Goal: Task Accomplishment & Management: Manage account settings

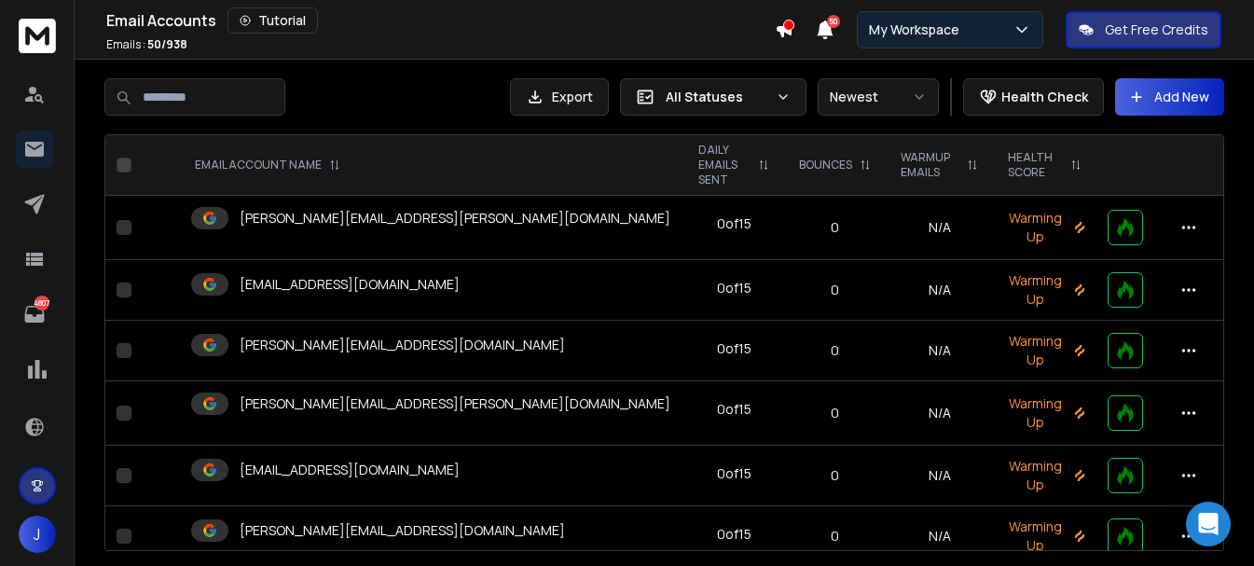
click at [978, 32] on div "My Workspace" at bounding box center [950, 30] width 162 height 19
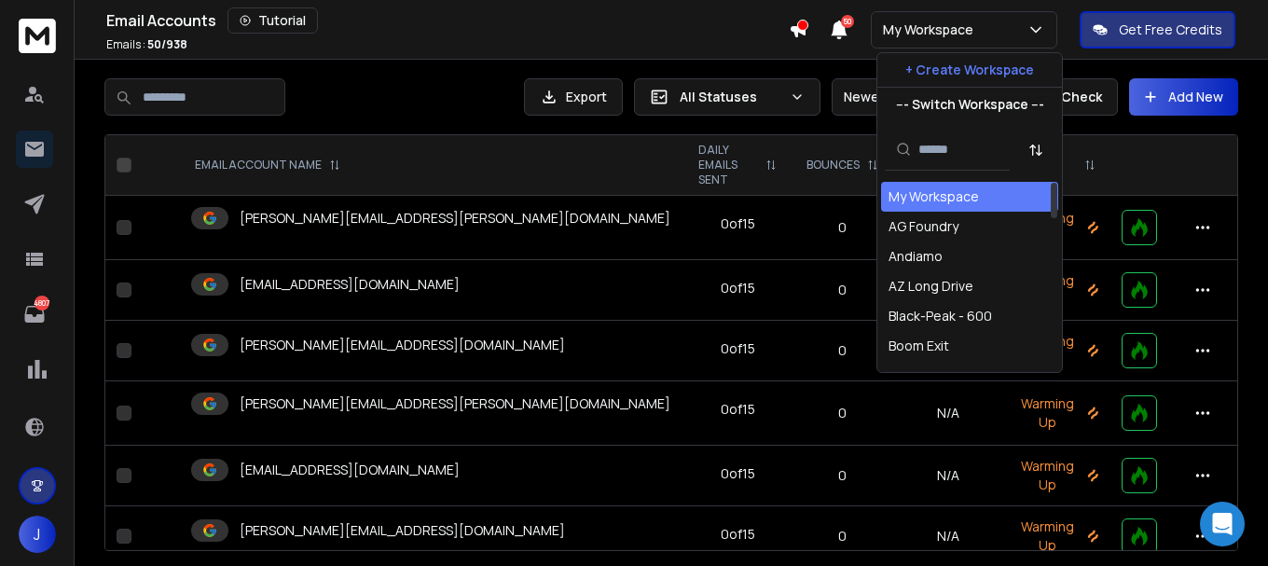
click at [935, 157] on input "text" at bounding box center [959, 149] width 80 height 41
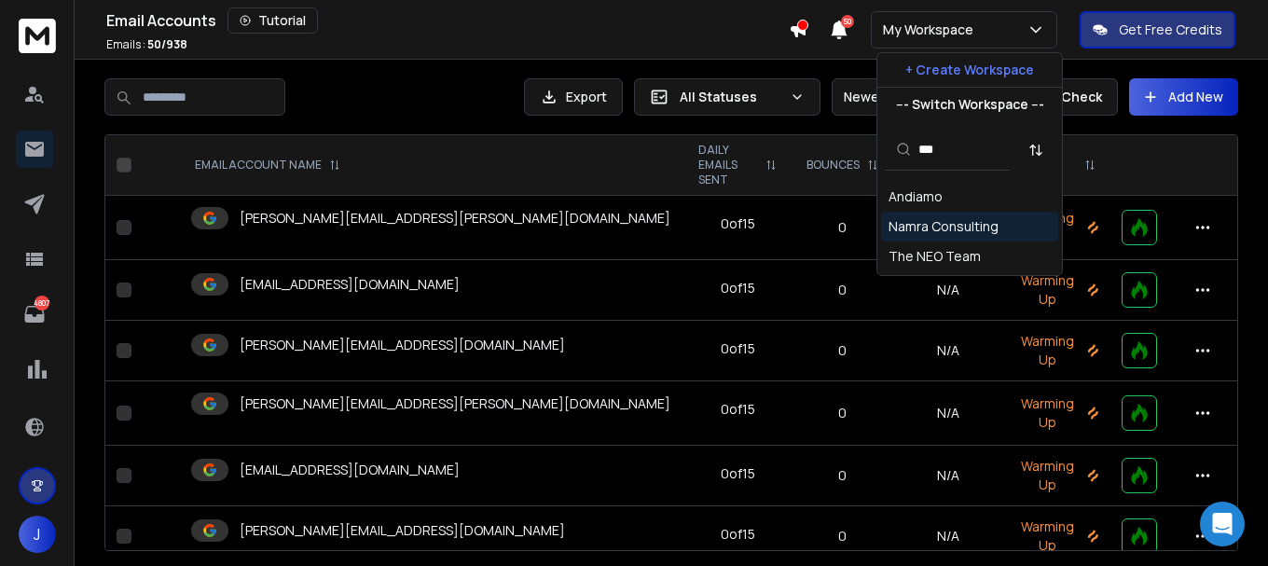
type input "***"
click at [935, 227] on div "Namra Consulting" at bounding box center [944, 226] width 110 height 19
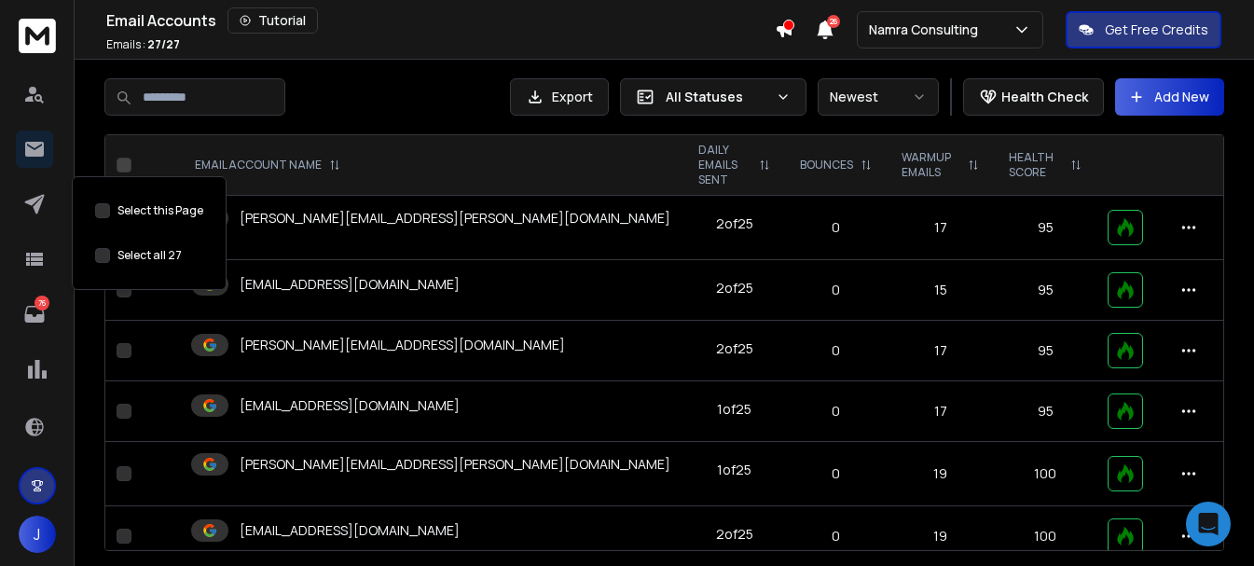
click at [97, 253] on button "Select this Page" at bounding box center [102, 255] width 15 height 15
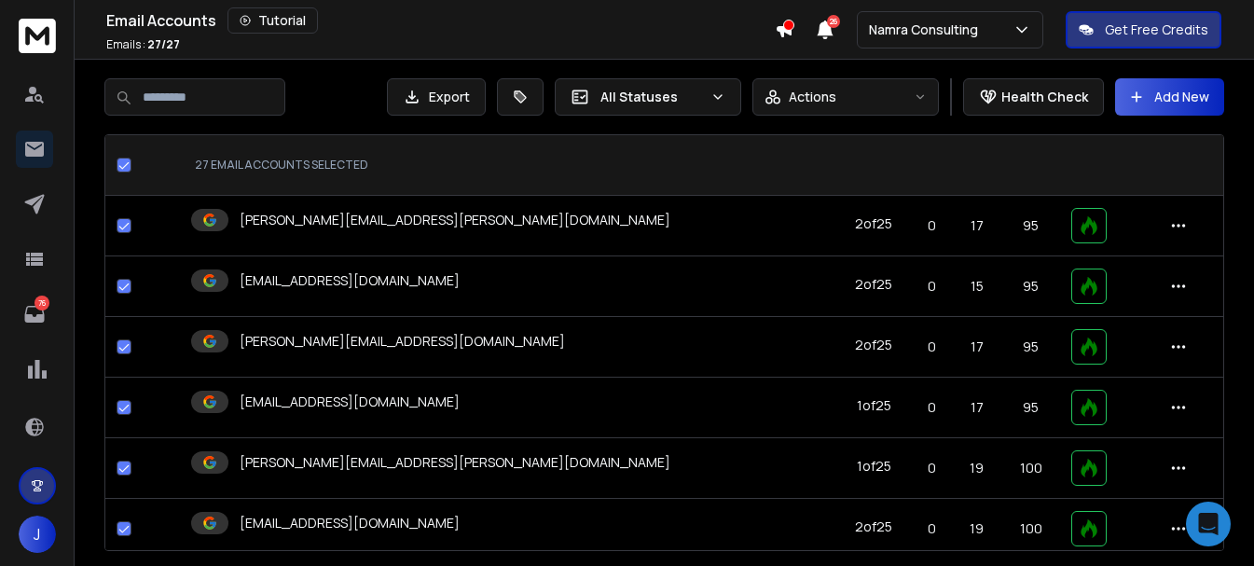
click at [341, 97] on div at bounding box center [239, 96] width 271 height 37
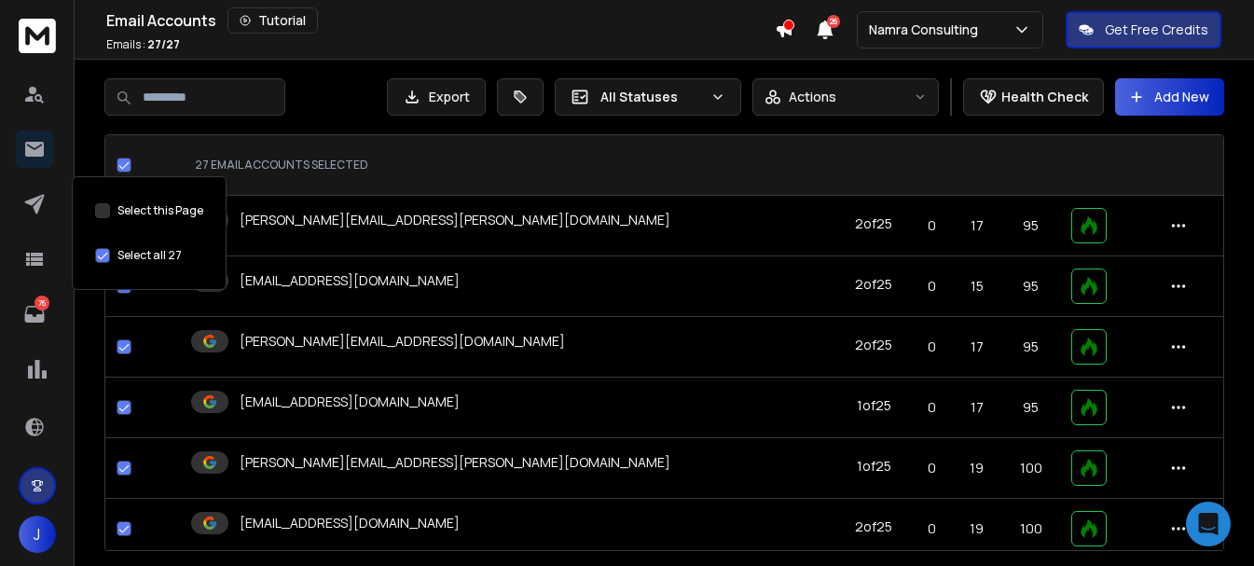
click at [126, 159] on button "Select this Page" at bounding box center [124, 165] width 15 height 15
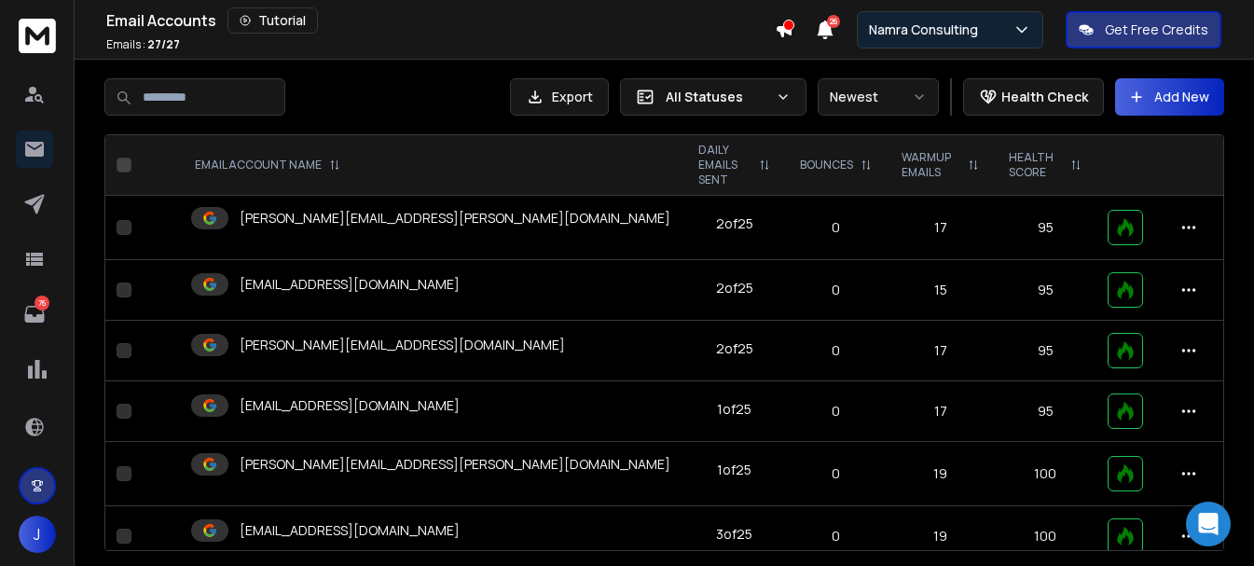
click at [979, 31] on p "Namra Consulting" at bounding box center [927, 30] width 117 height 19
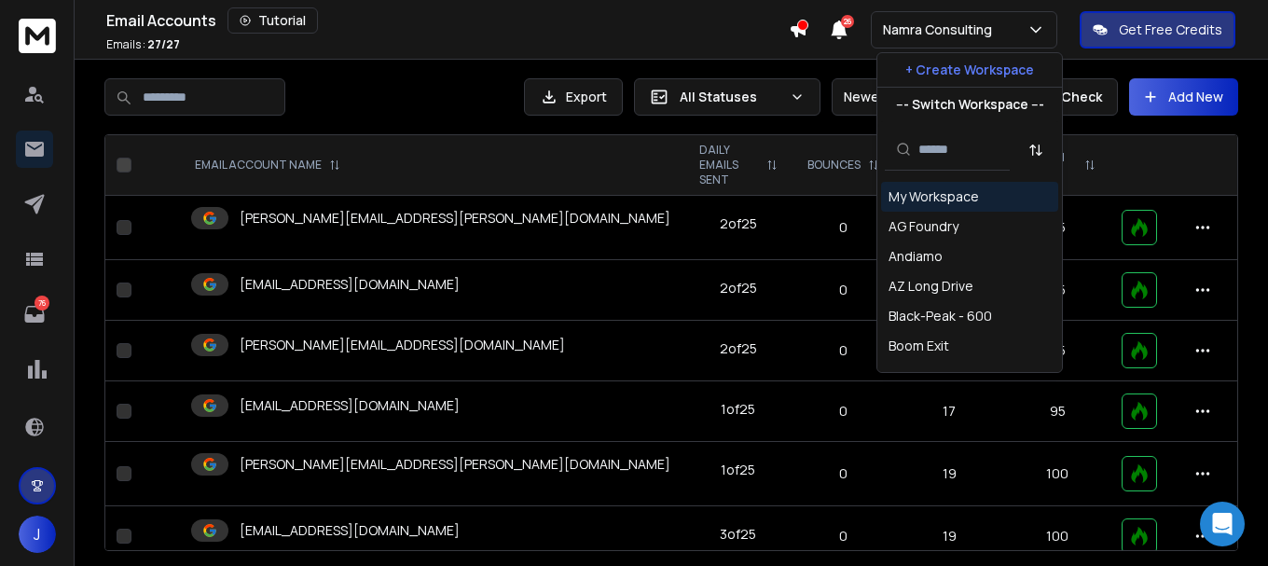
click at [949, 157] on input "text" at bounding box center [959, 149] width 80 height 41
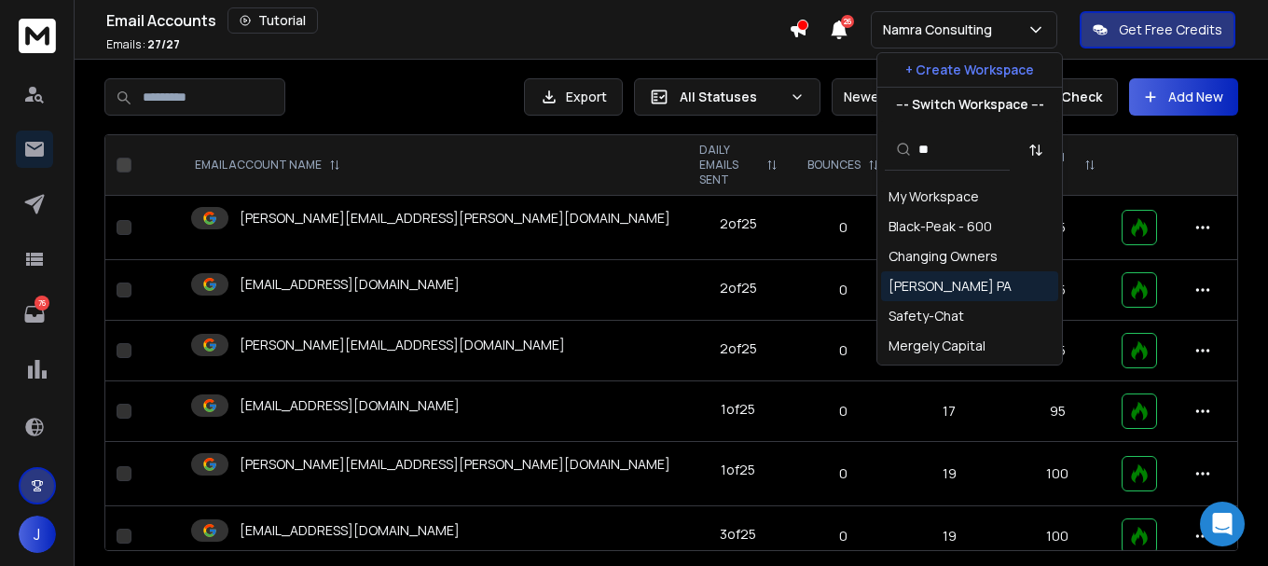
type input "**"
click at [961, 284] on div "[PERSON_NAME] PA" at bounding box center [950, 286] width 123 height 19
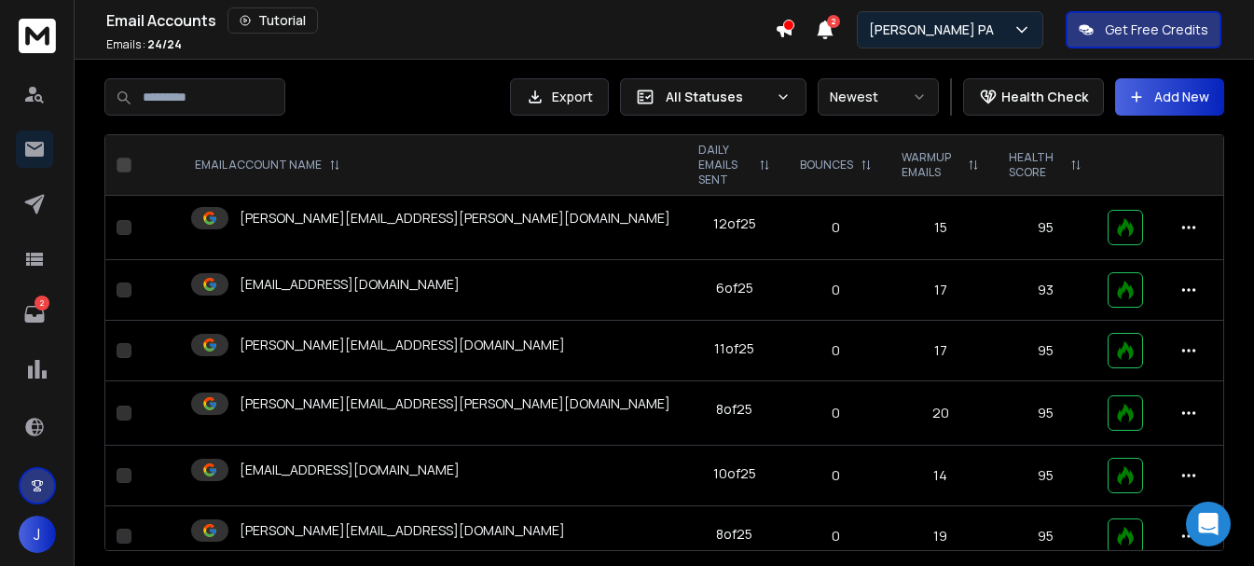
click at [987, 25] on p "[PERSON_NAME] PA" at bounding box center [935, 30] width 132 height 19
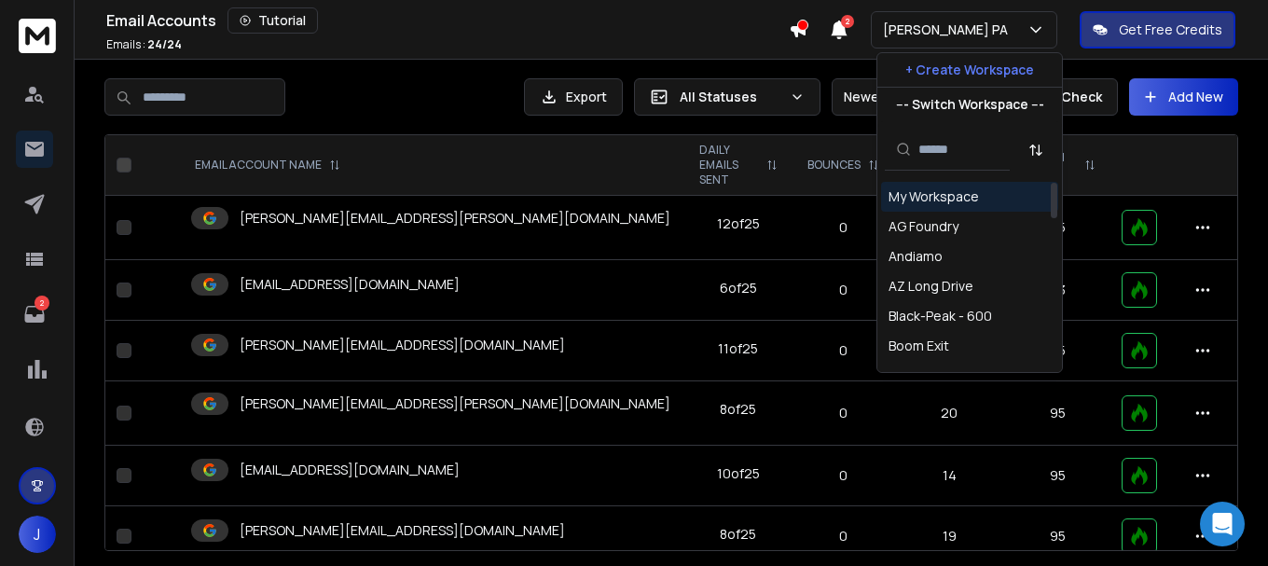
click at [938, 150] on input "text" at bounding box center [959, 149] width 80 height 41
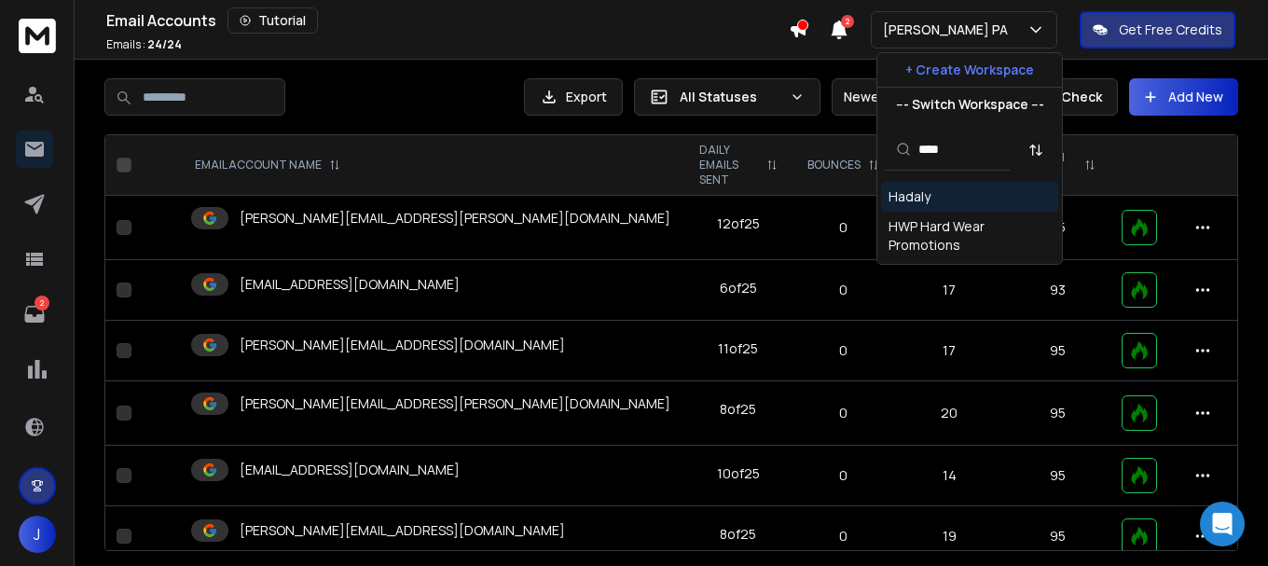
type input "****"
click at [959, 198] on div "Hadaly" at bounding box center [969, 197] width 177 height 30
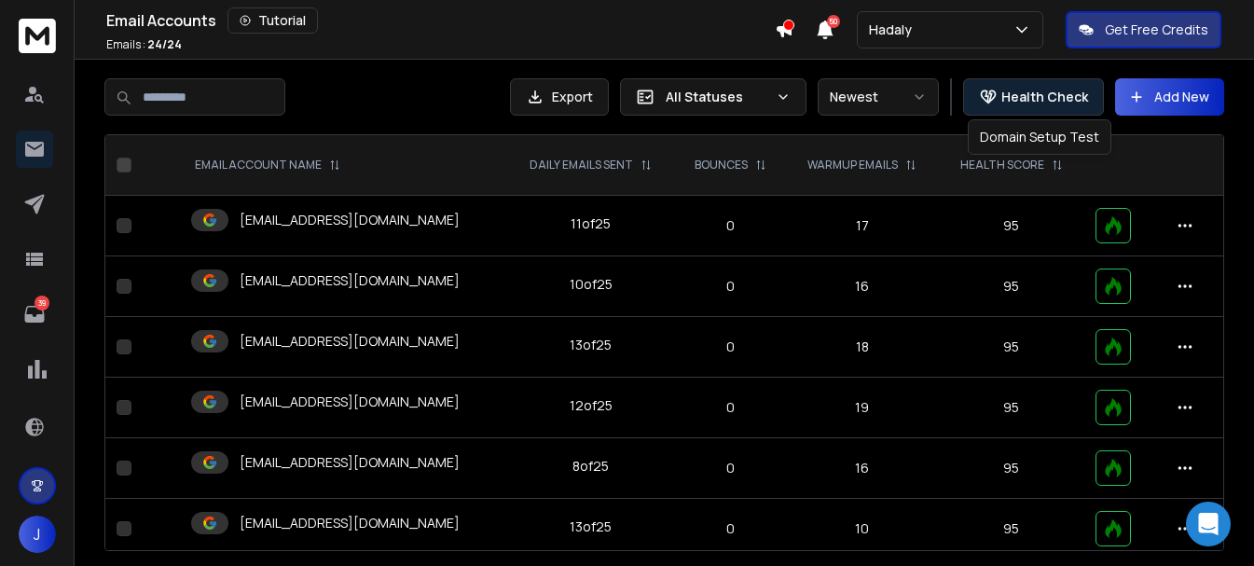
click at [1026, 97] on p "Health Check" at bounding box center [1045, 97] width 87 height 19
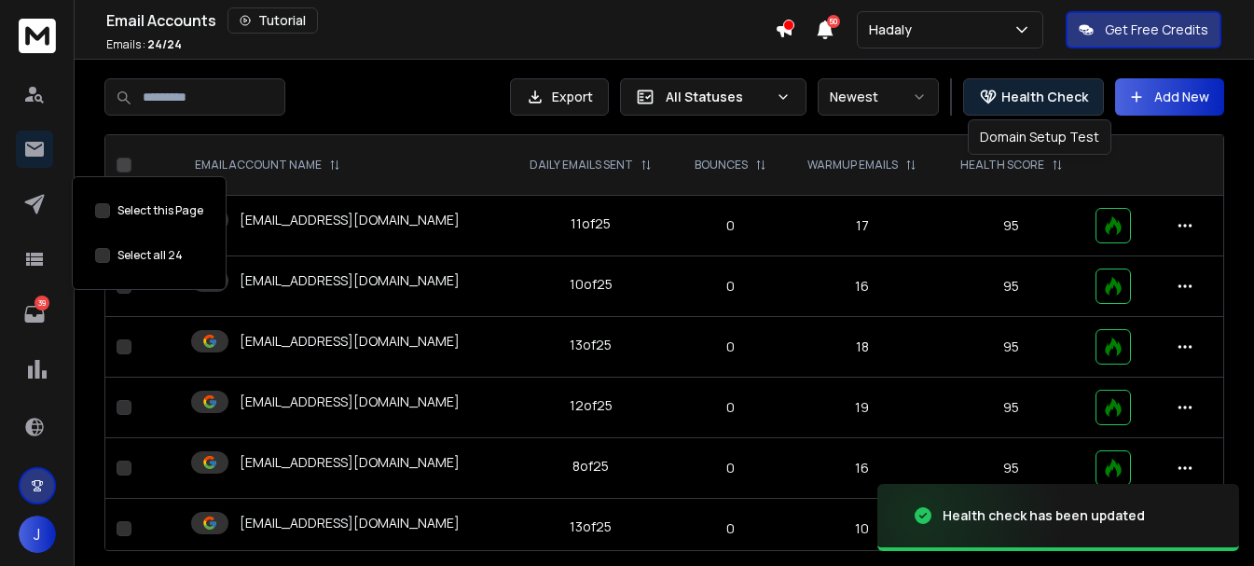
click at [125, 163] on button "Select this Page" at bounding box center [124, 165] width 15 height 15
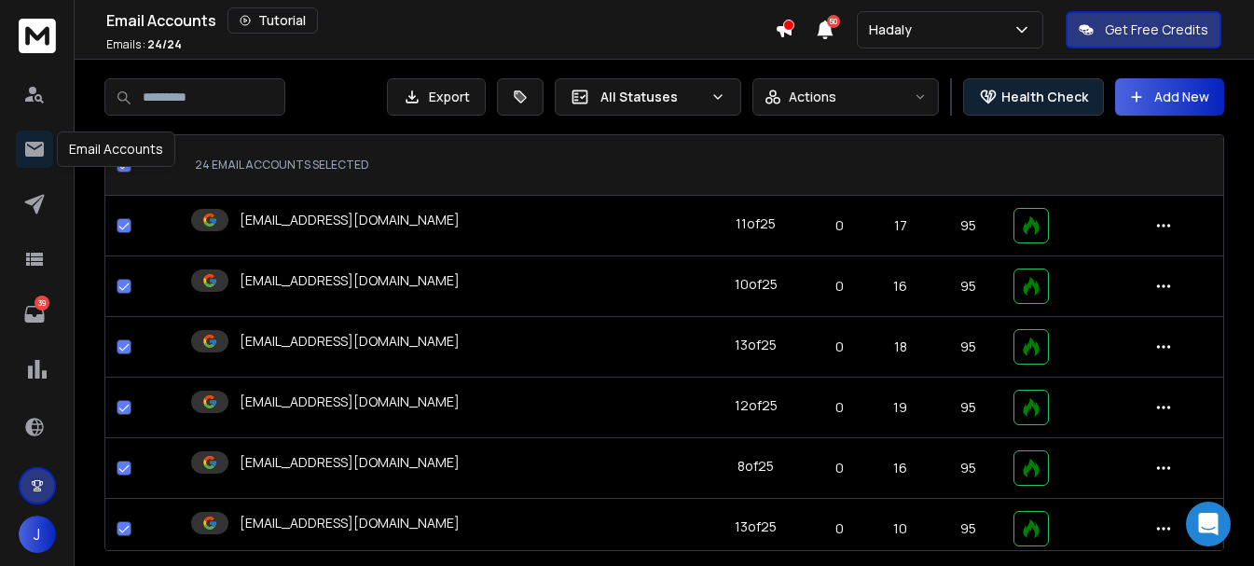
click at [40, 146] on icon at bounding box center [34, 149] width 19 height 15
click at [967, 37] on div "Hadaly" at bounding box center [950, 30] width 162 height 19
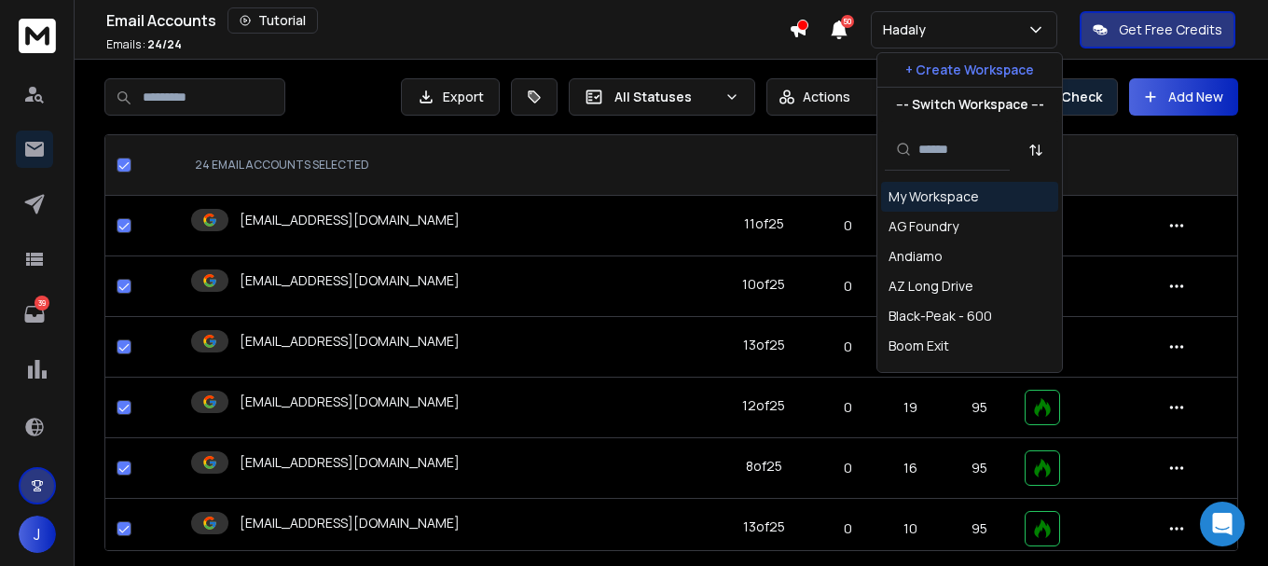
click at [932, 163] on input "text" at bounding box center [959, 149] width 80 height 41
click at [947, 151] on input "text" at bounding box center [959, 149] width 80 height 41
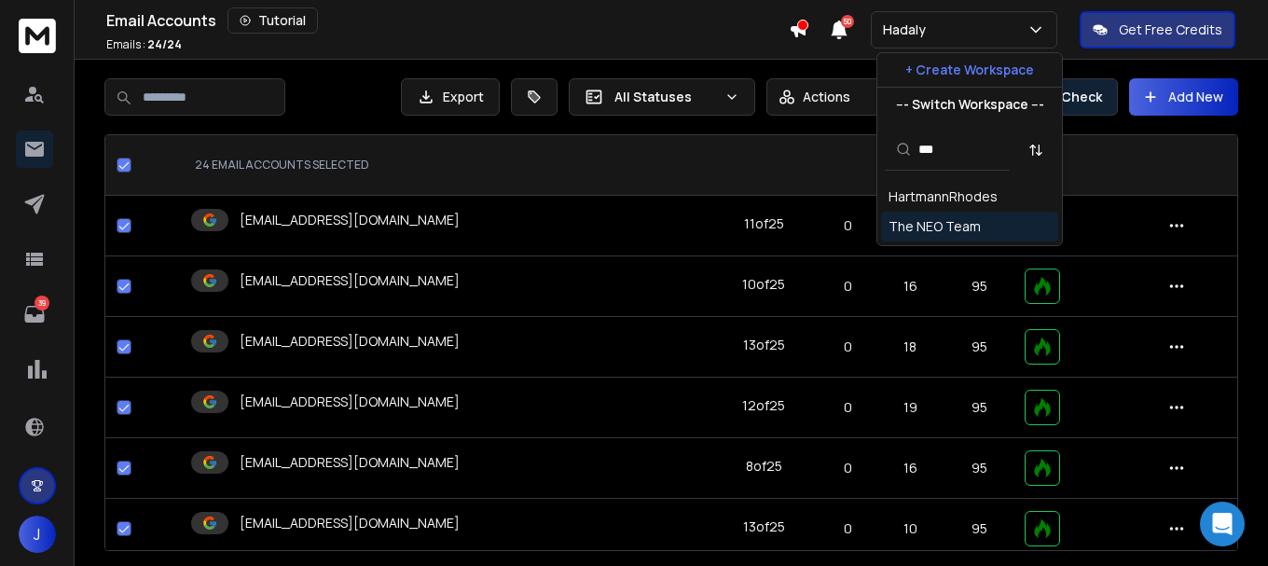
type input "***"
click at [967, 238] on div "The NEO Team" at bounding box center [969, 227] width 177 height 30
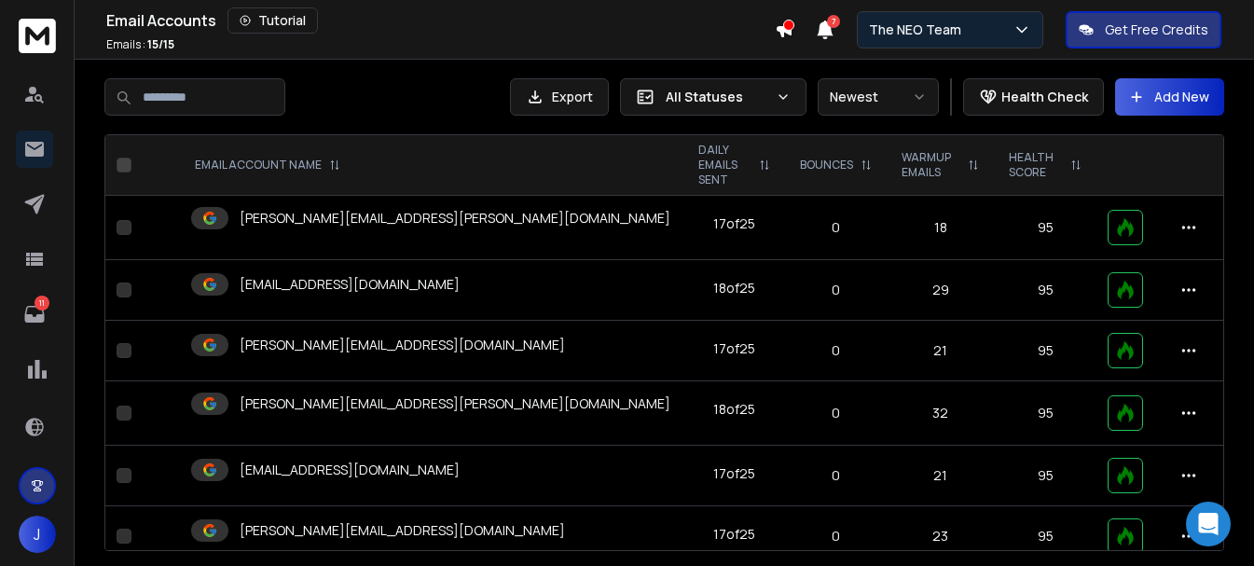
click at [950, 22] on p "The NEO Team" at bounding box center [919, 30] width 100 height 19
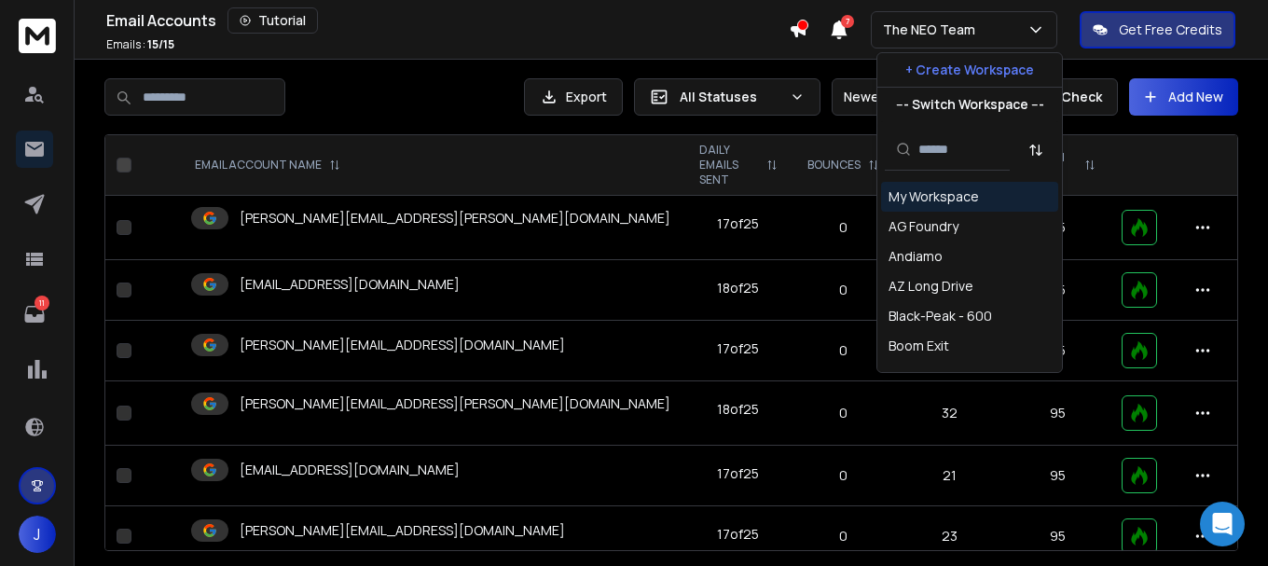
click at [951, 160] on input "text" at bounding box center [959, 149] width 80 height 41
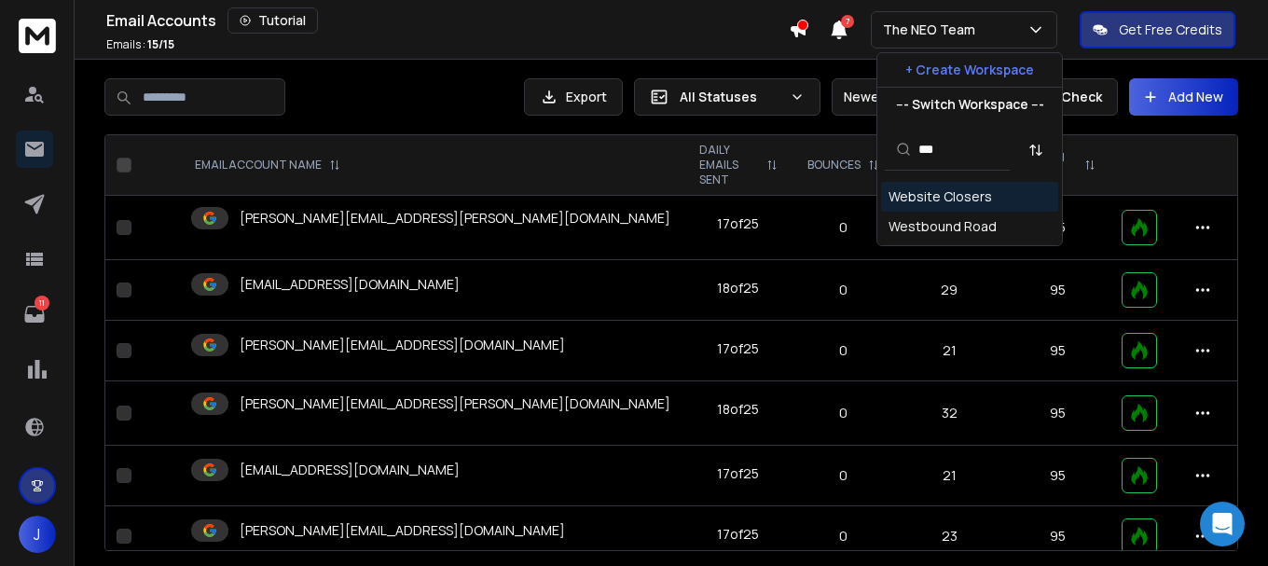
type input "***"
click at [938, 193] on div "Website Closers" at bounding box center [941, 196] width 104 height 19
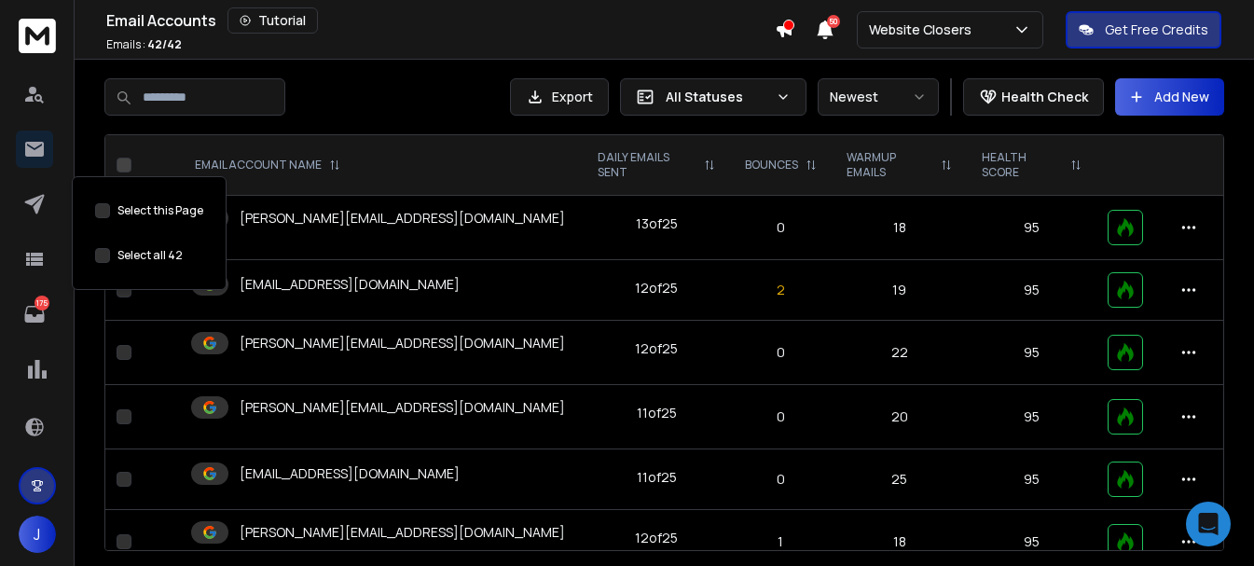
click at [132, 162] on div at bounding box center [148, 165] width 63 height 15
click at [129, 162] on button "Select this Page" at bounding box center [124, 165] width 15 height 15
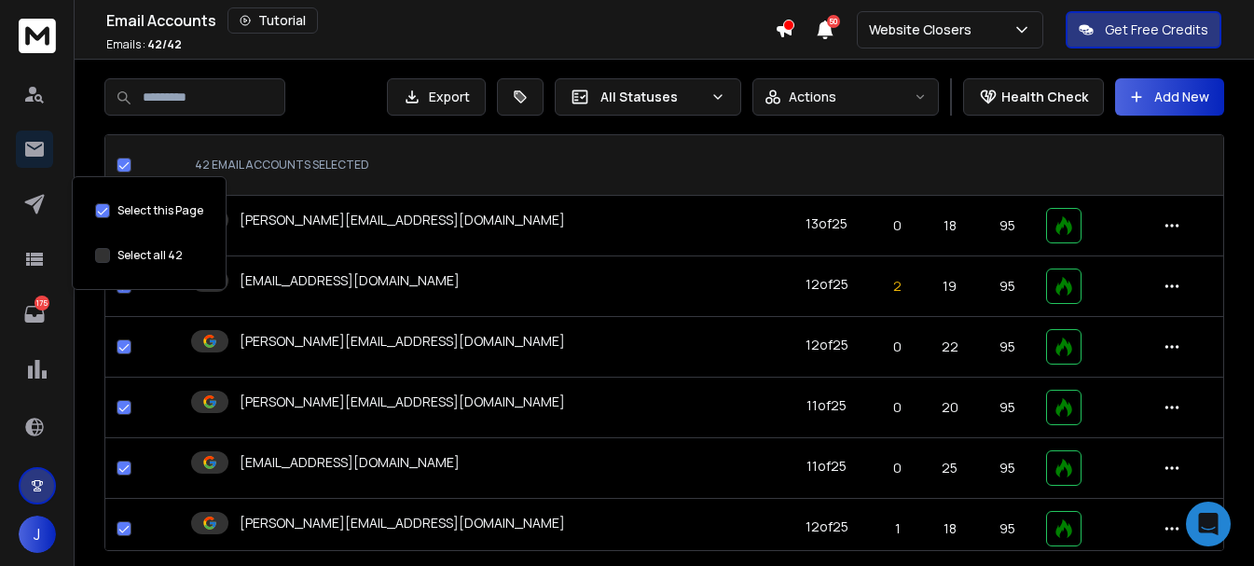
click at [129, 162] on button "Select this Page" at bounding box center [124, 165] width 15 height 15
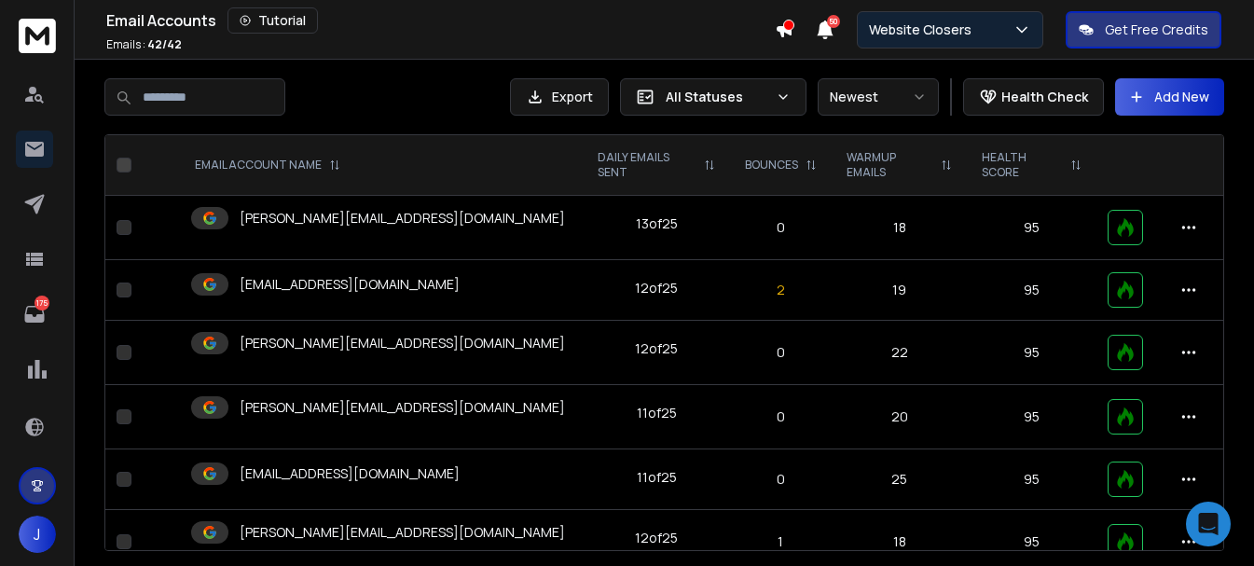
click at [963, 30] on p "Website Closers" at bounding box center [924, 30] width 110 height 19
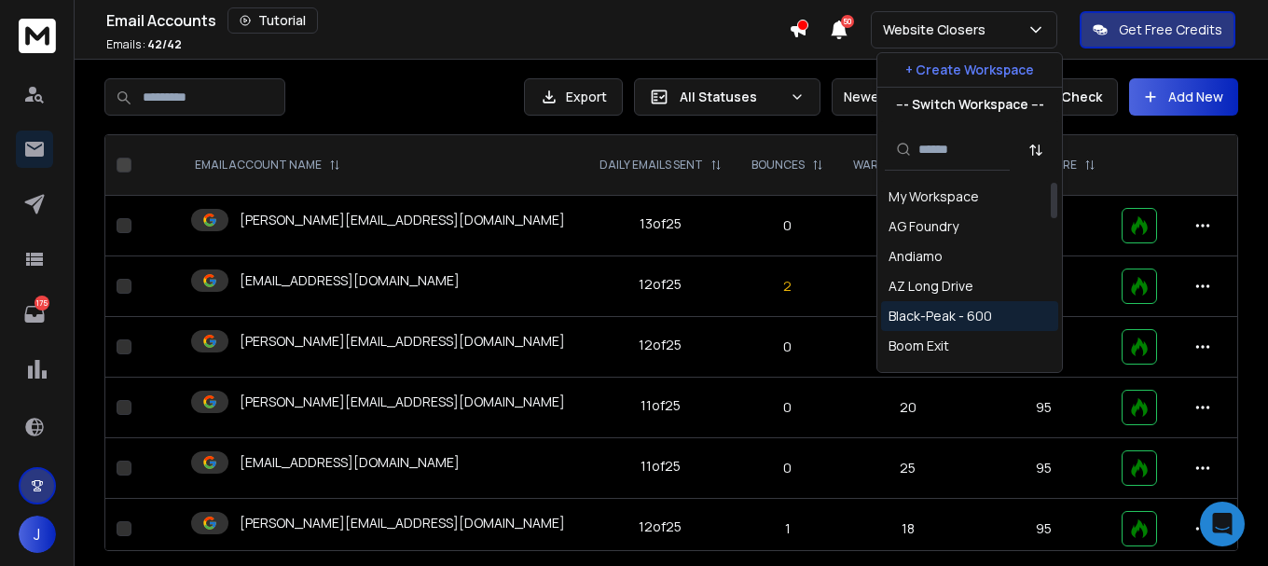
click at [963, 305] on div "Black-Peak - 600" at bounding box center [969, 316] width 177 height 30
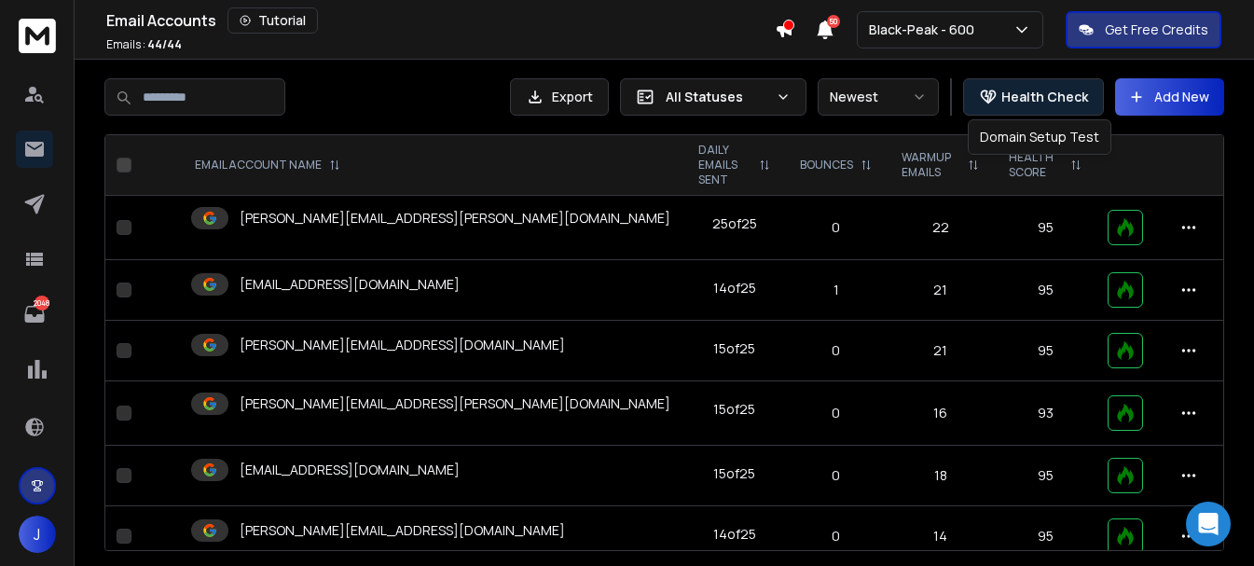
click at [1006, 87] on button "Health Check" at bounding box center [1033, 96] width 141 height 37
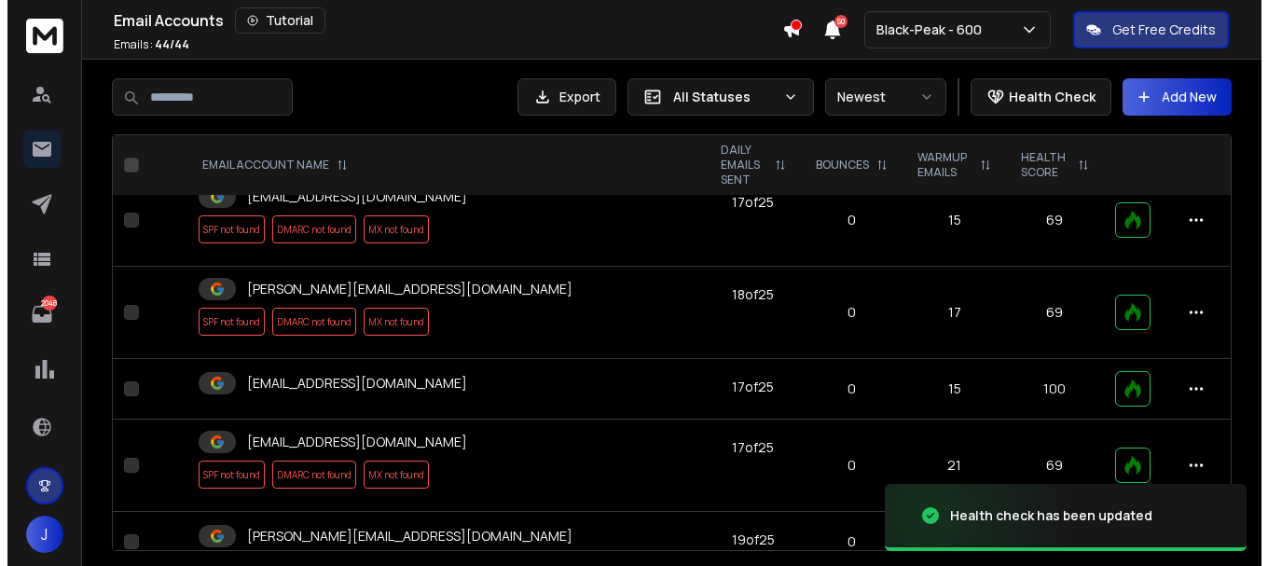
scroll to position [746, 0]
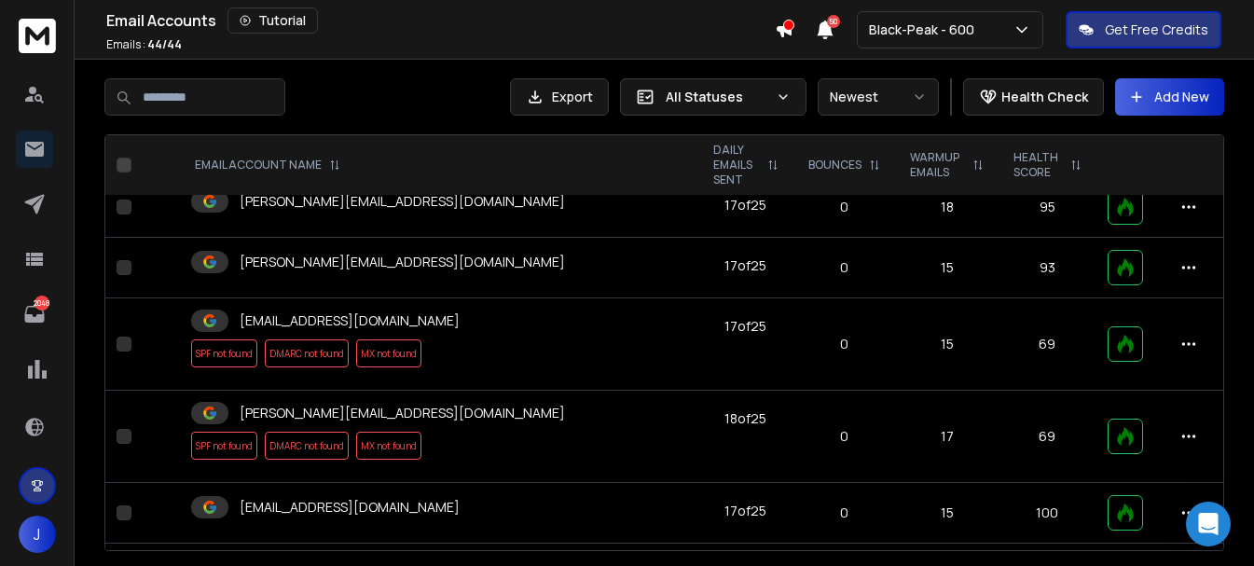
drag, startPoint x: 131, startPoint y: 344, endPoint x: 109, endPoint y: 410, distance: 69.6
click at [128, 347] on button "button" at bounding box center [124, 344] width 15 height 15
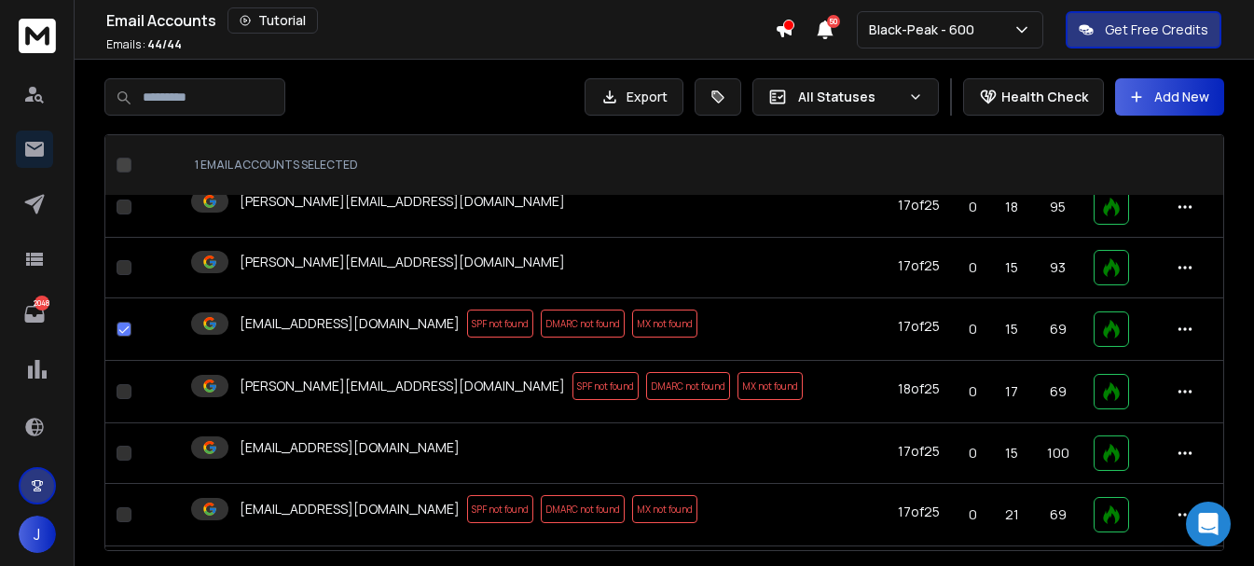
click at [125, 392] on button "button" at bounding box center [124, 391] width 15 height 15
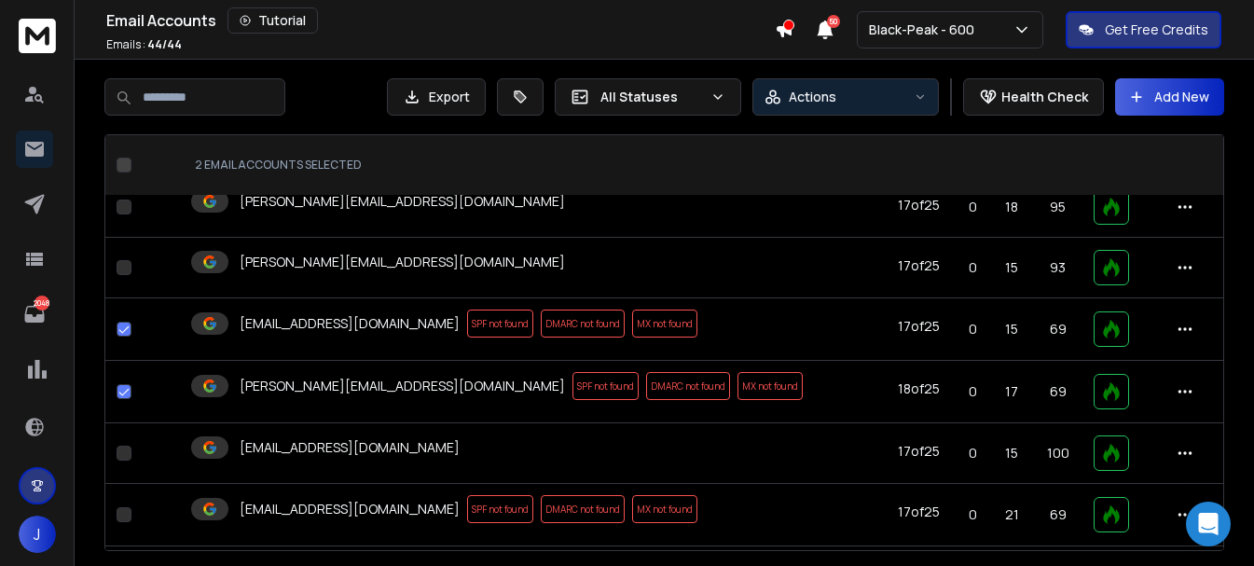
click at [880, 95] on div "Actions" at bounding box center [836, 97] width 142 height 19
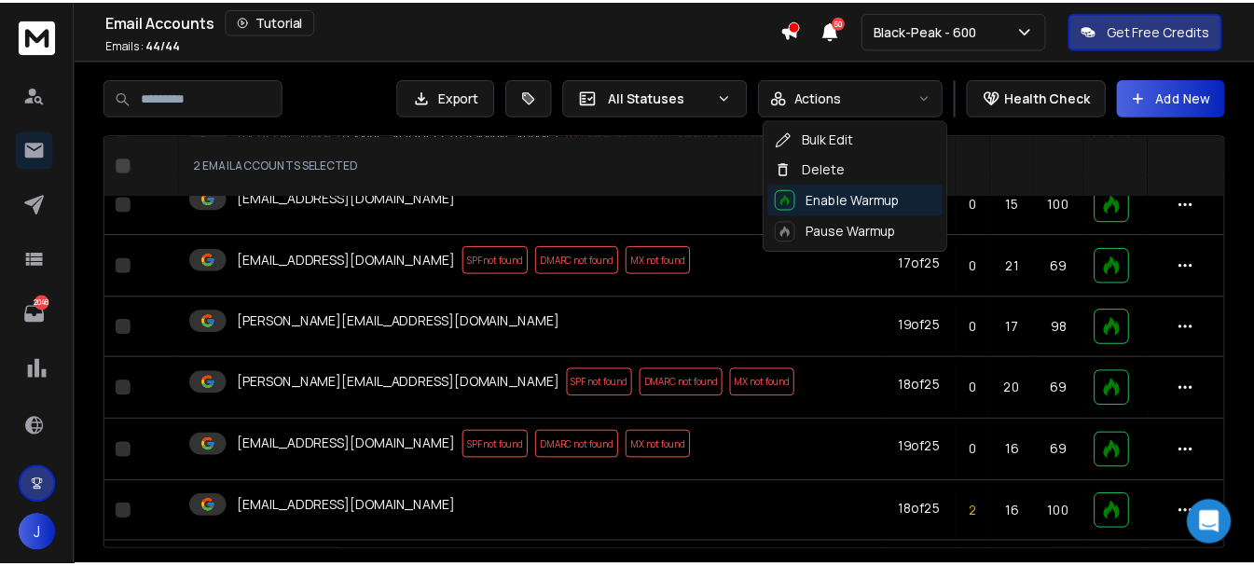
scroll to position [870, 0]
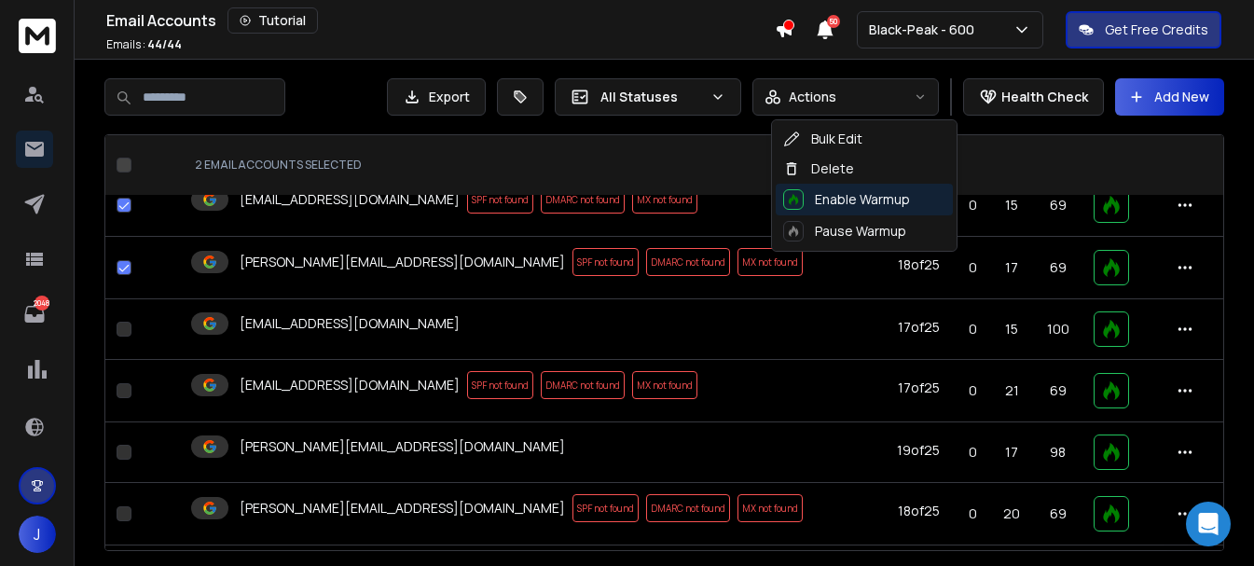
click at [121, 388] on button "button" at bounding box center [124, 390] width 15 height 15
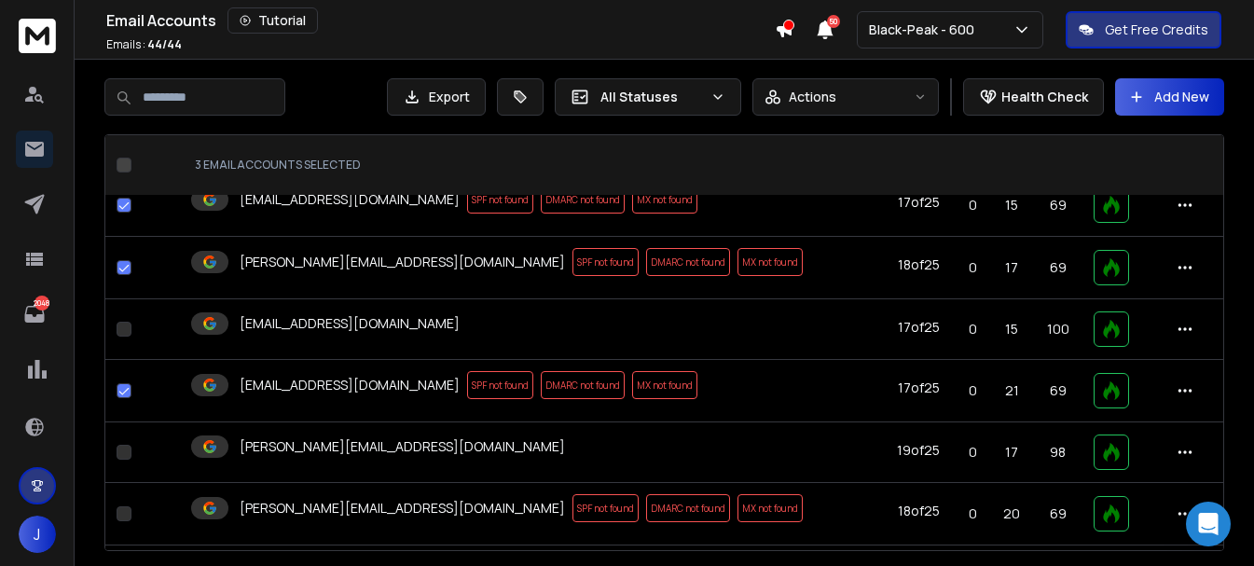
click at [121, 511] on button "button" at bounding box center [124, 513] width 15 height 15
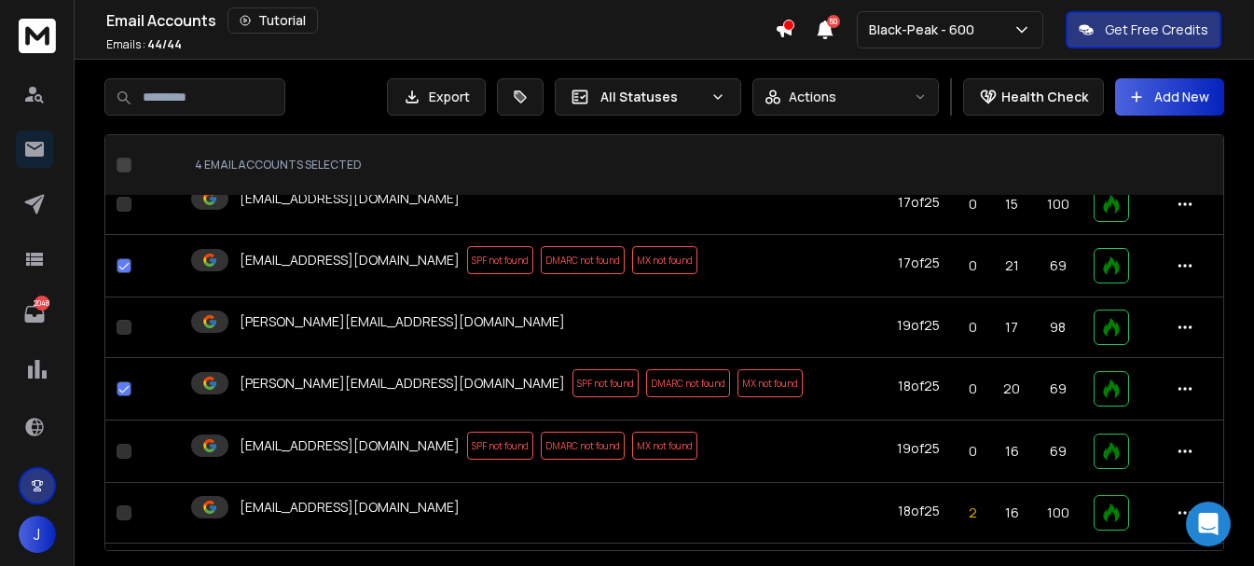
scroll to position [1119, 0]
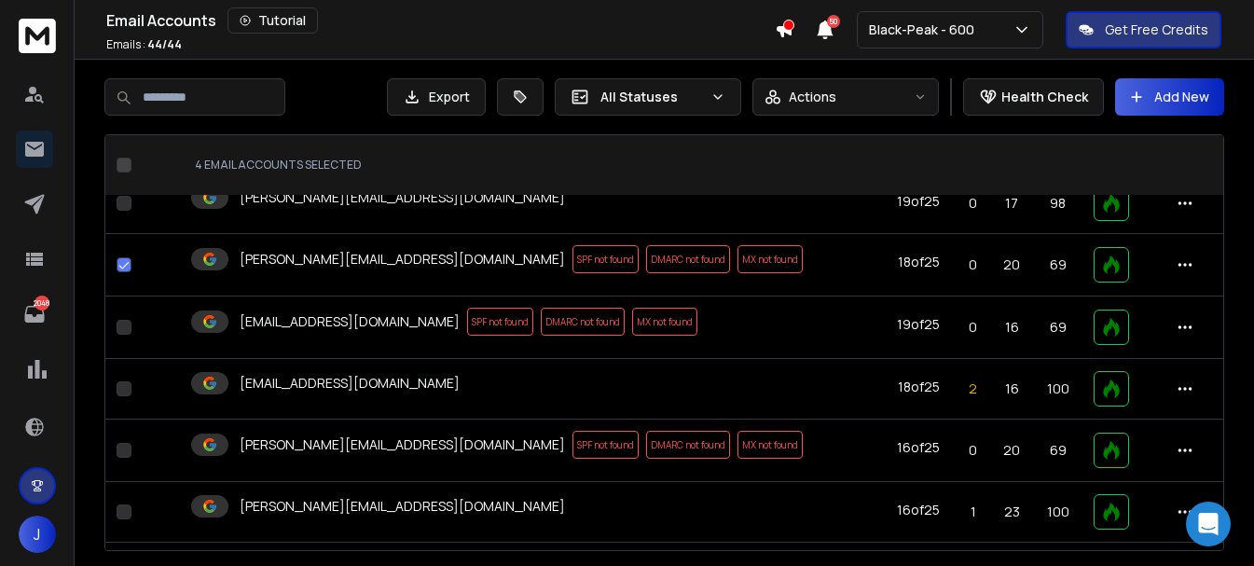
click at [121, 325] on button "button" at bounding box center [124, 327] width 15 height 15
click at [128, 452] on button "button" at bounding box center [124, 450] width 15 height 15
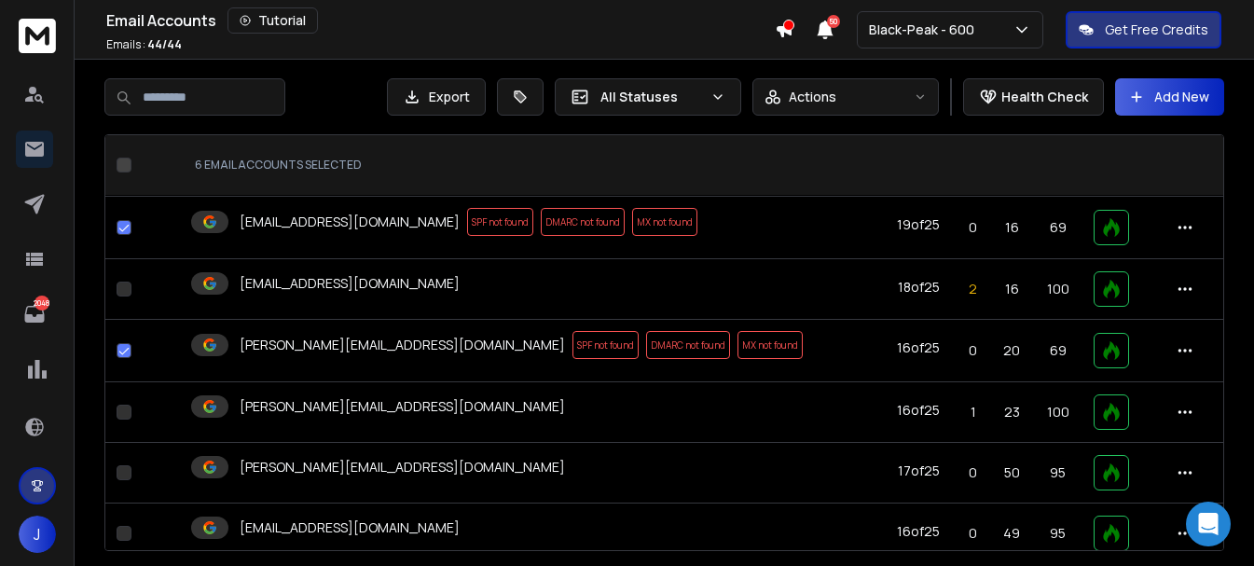
scroll to position [1095, 0]
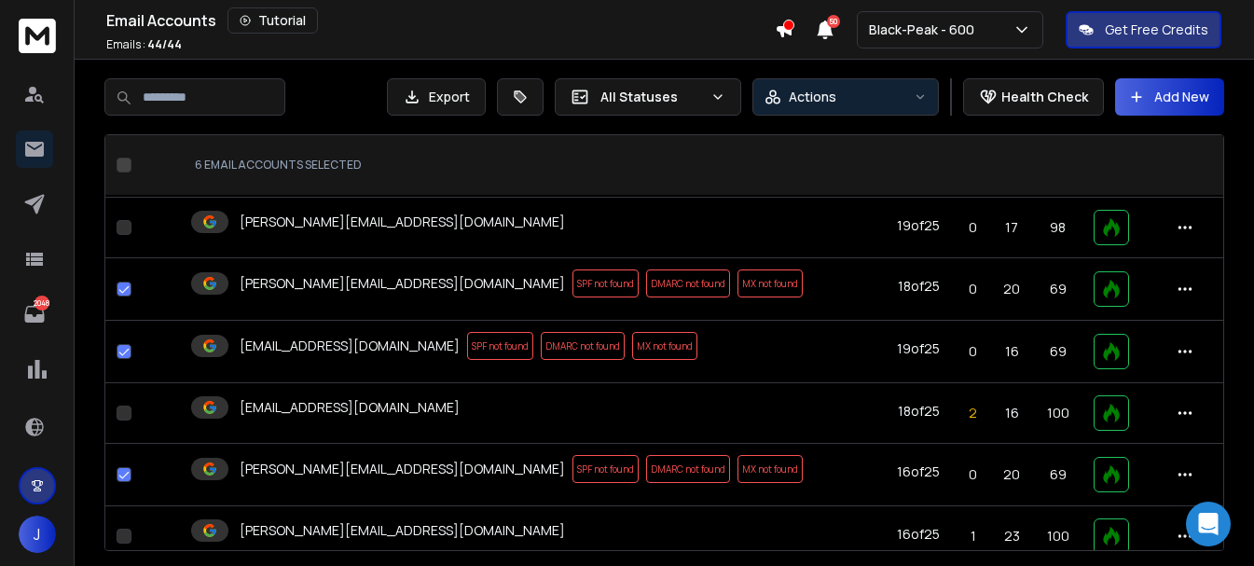
click at [894, 97] on div "Actions" at bounding box center [836, 97] width 142 height 19
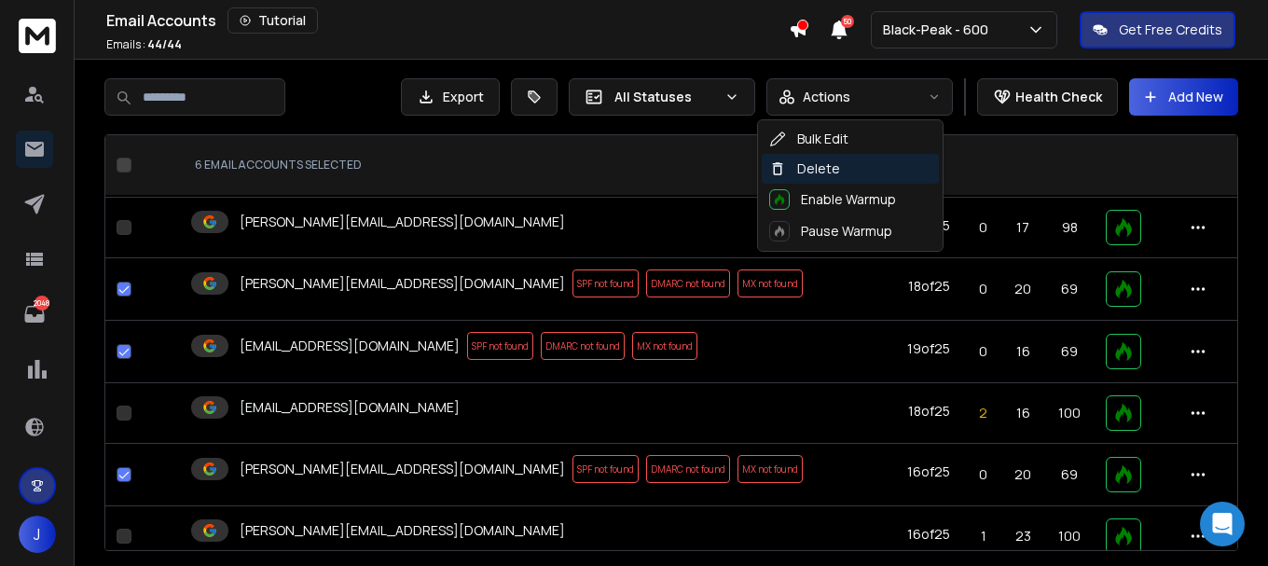
click at [123, 287] on button "button" at bounding box center [124, 289] width 15 height 15
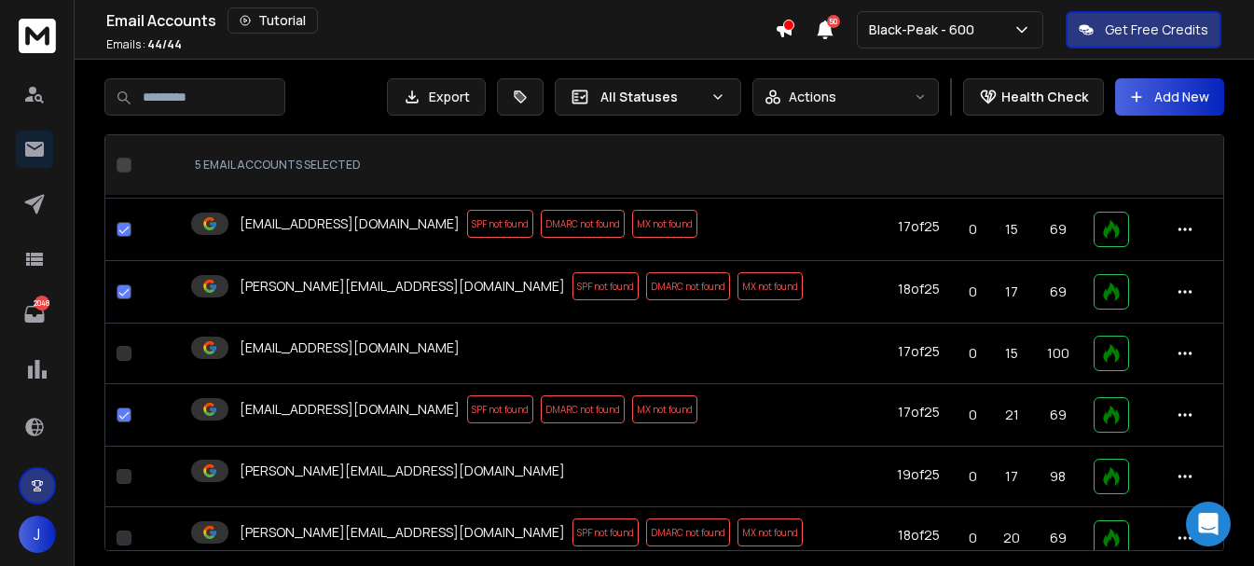
scroll to position [970, 0]
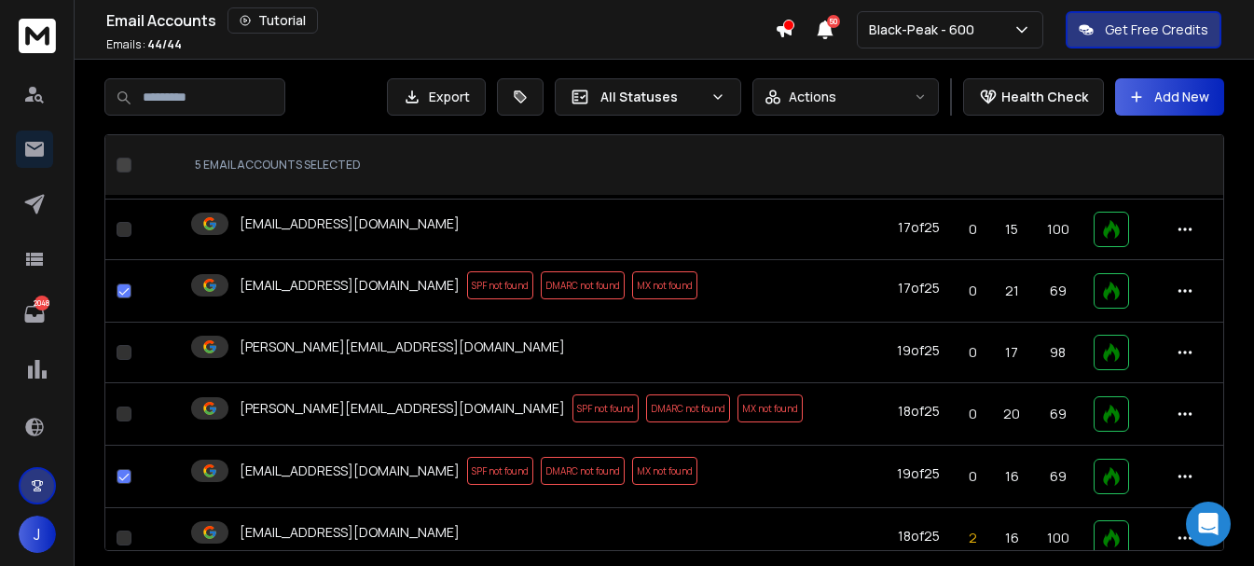
click at [127, 414] on button "button" at bounding box center [124, 414] width 15 height 15
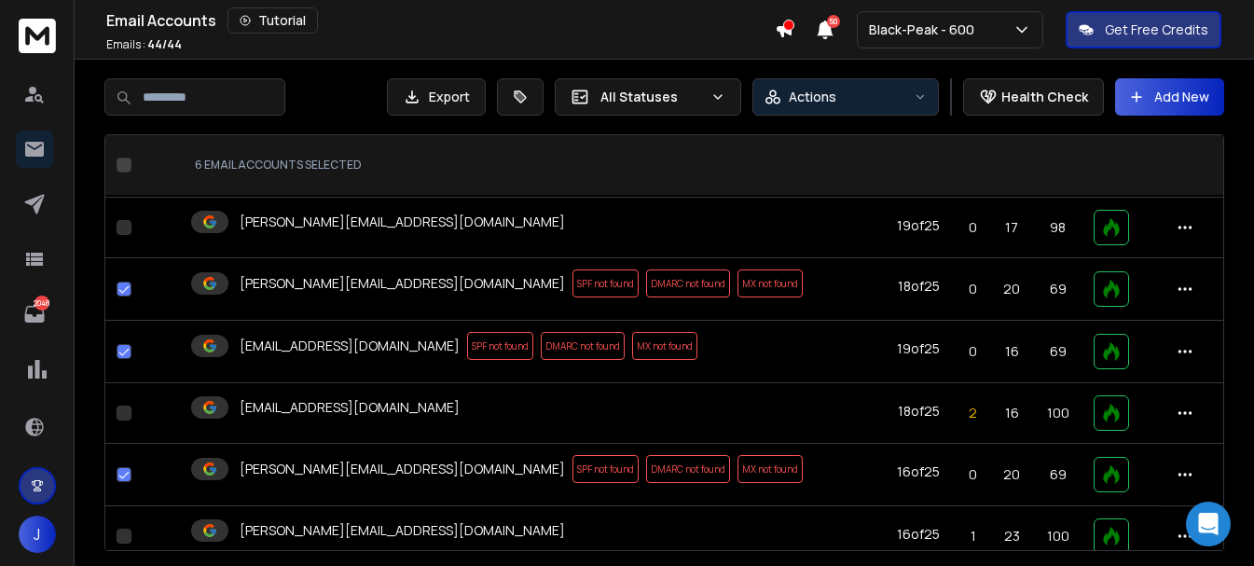
click at [905, 87] on button "Actions" at bounding box center [846, 96] width 187 height 37
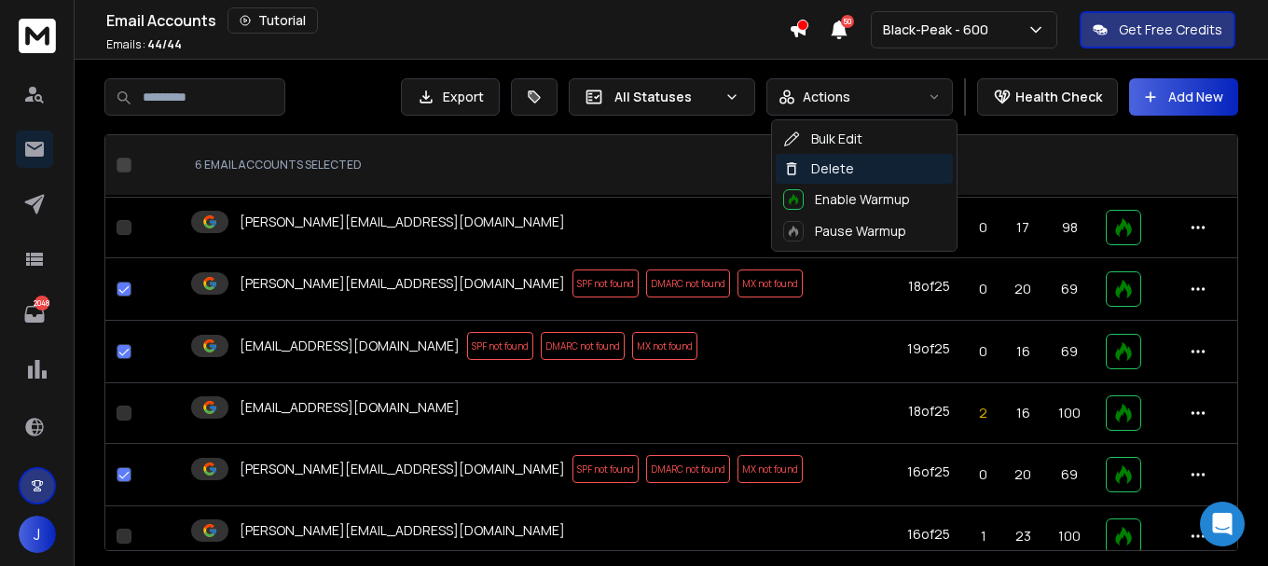
click at [821, 162] on div "Delete" at bounding box center [818, 168] width 71 height 19
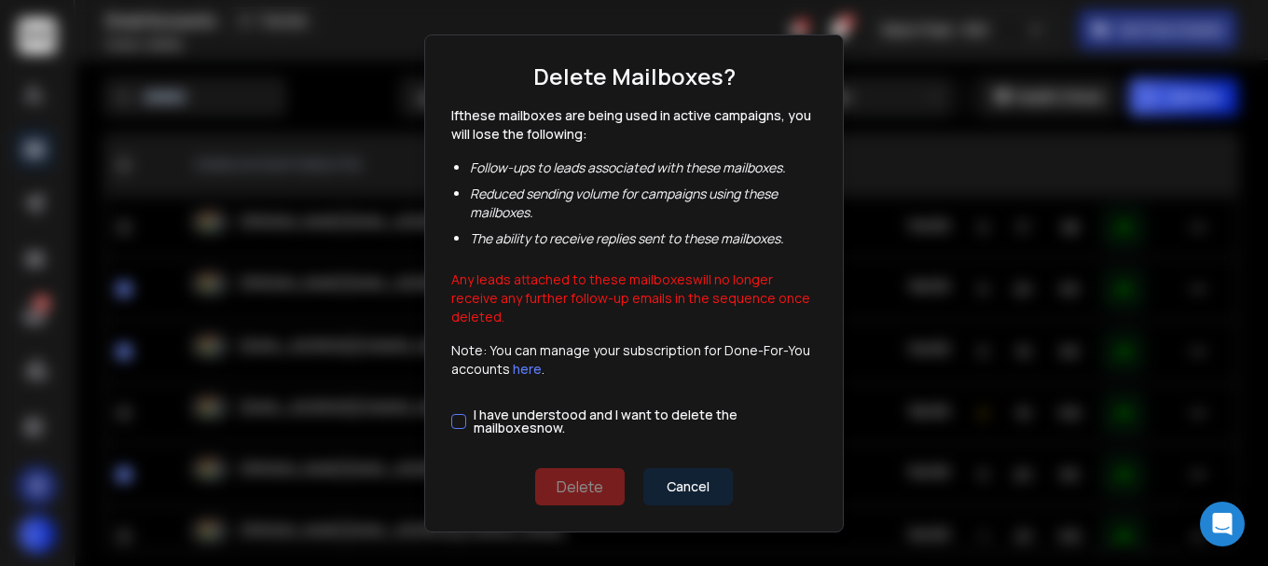
click at [461, 414] on button "I have understood and I want to delete the mailbox es now." at bounding box center [458, 421] width 15 height 15
click at [591, 476] on button "Delete" at bounding box center [580, 486] width 90 height 37
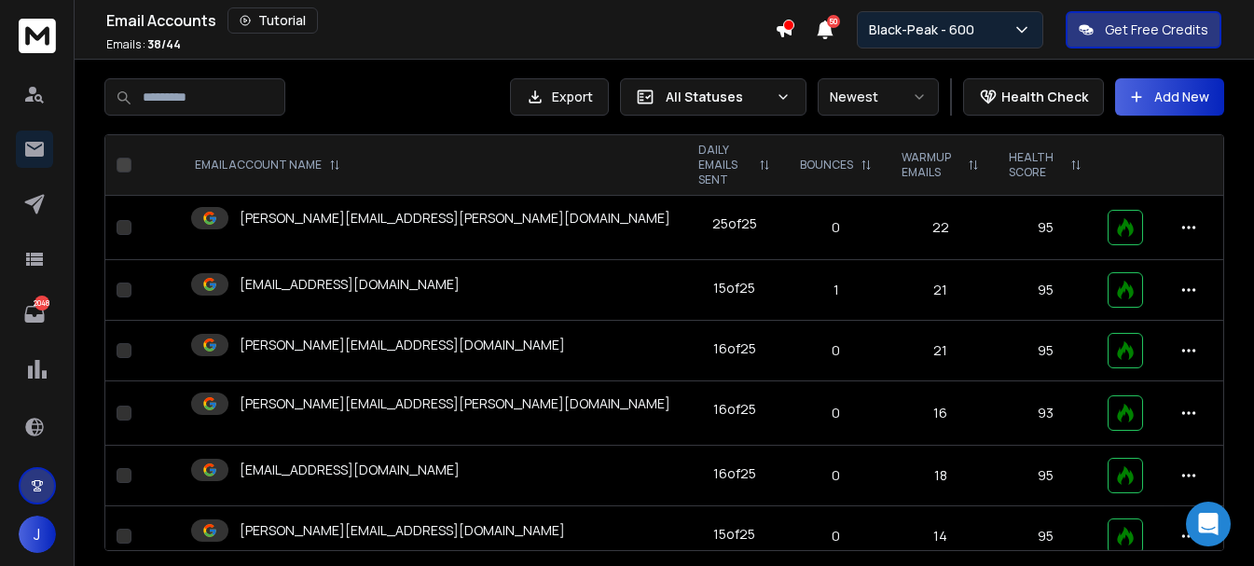
click at [963, 35] on p "Black-Peak - 600" at bounding box center [925, 30] width 113 height 19
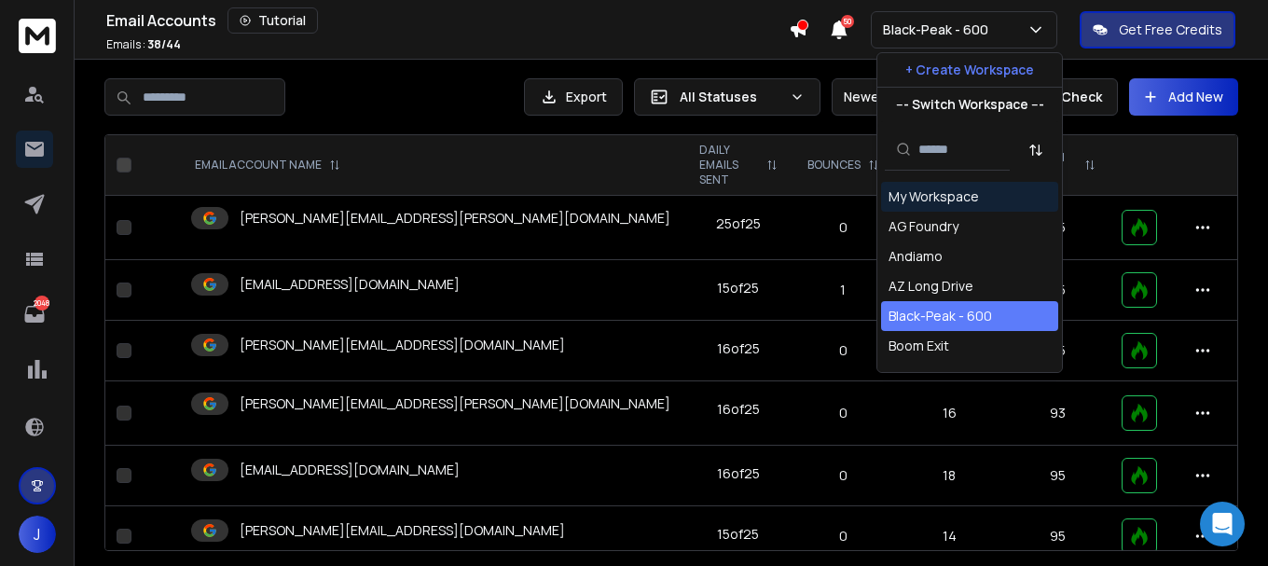
click at [934, 143] on input "text" at bounding box center [959, 149] width 80 height 41
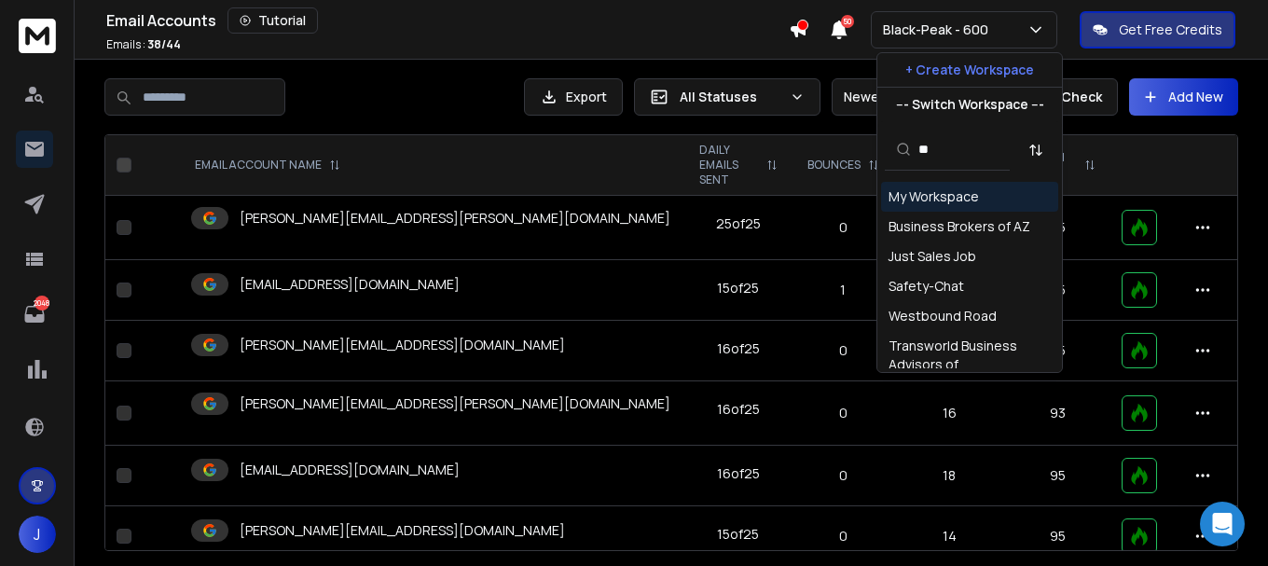
type input "**"
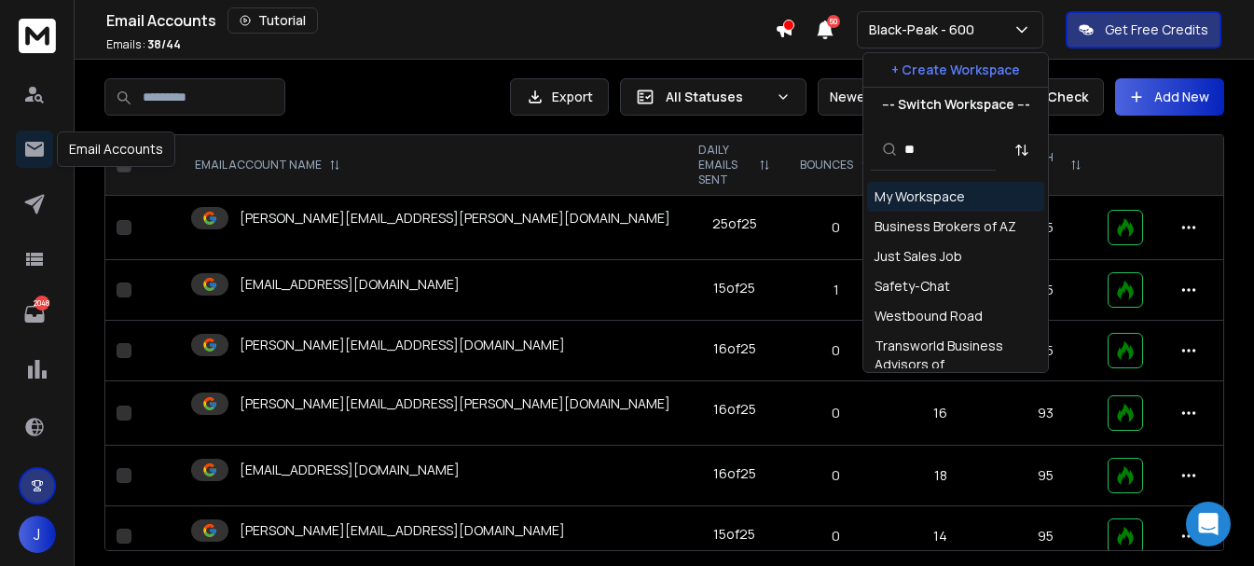
click at [34, 144] on icon at bounding box center [34, 149] width 19 height 15
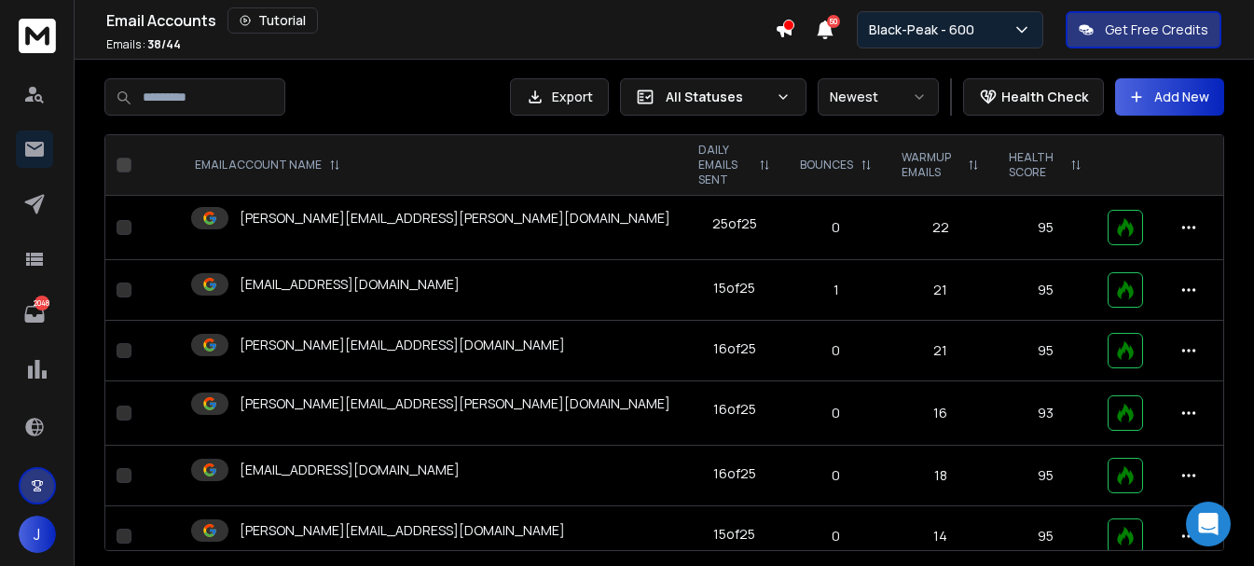
click at [923, 33] on p "Black-Peak - 600" at bounding box center [925, 30] width 113 height 19
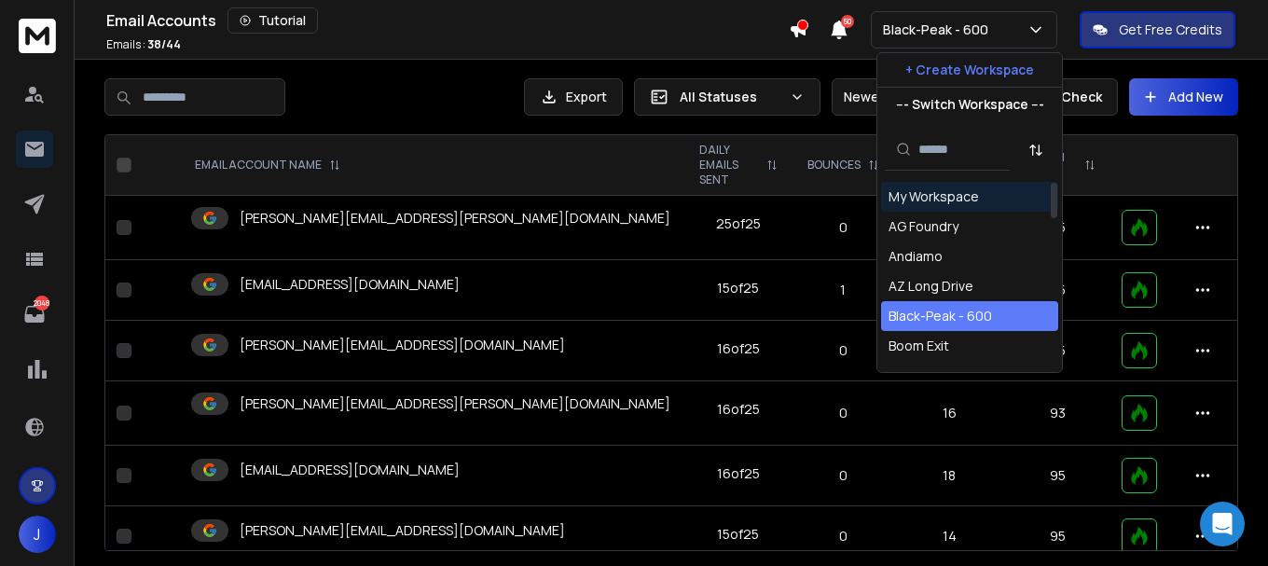
click at [929, 195] on div "My Workspace" at bounding box center [934, 196] width 90 height 19
